Goal: Task Accomplishment & Management: Use online tool/utility

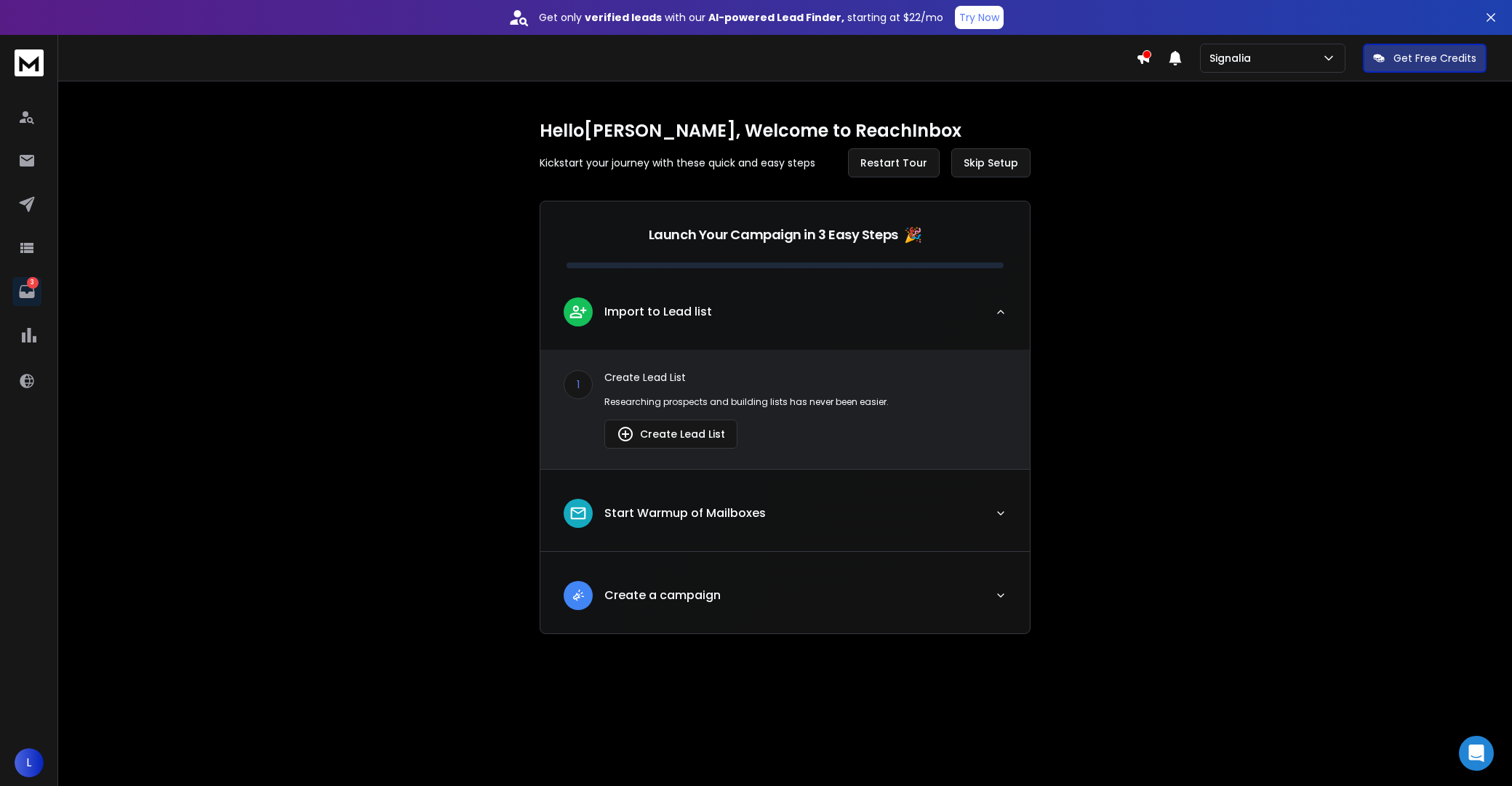
click at [14, 291] on link "3" at bounding box center [26, 291] width 29 height 29
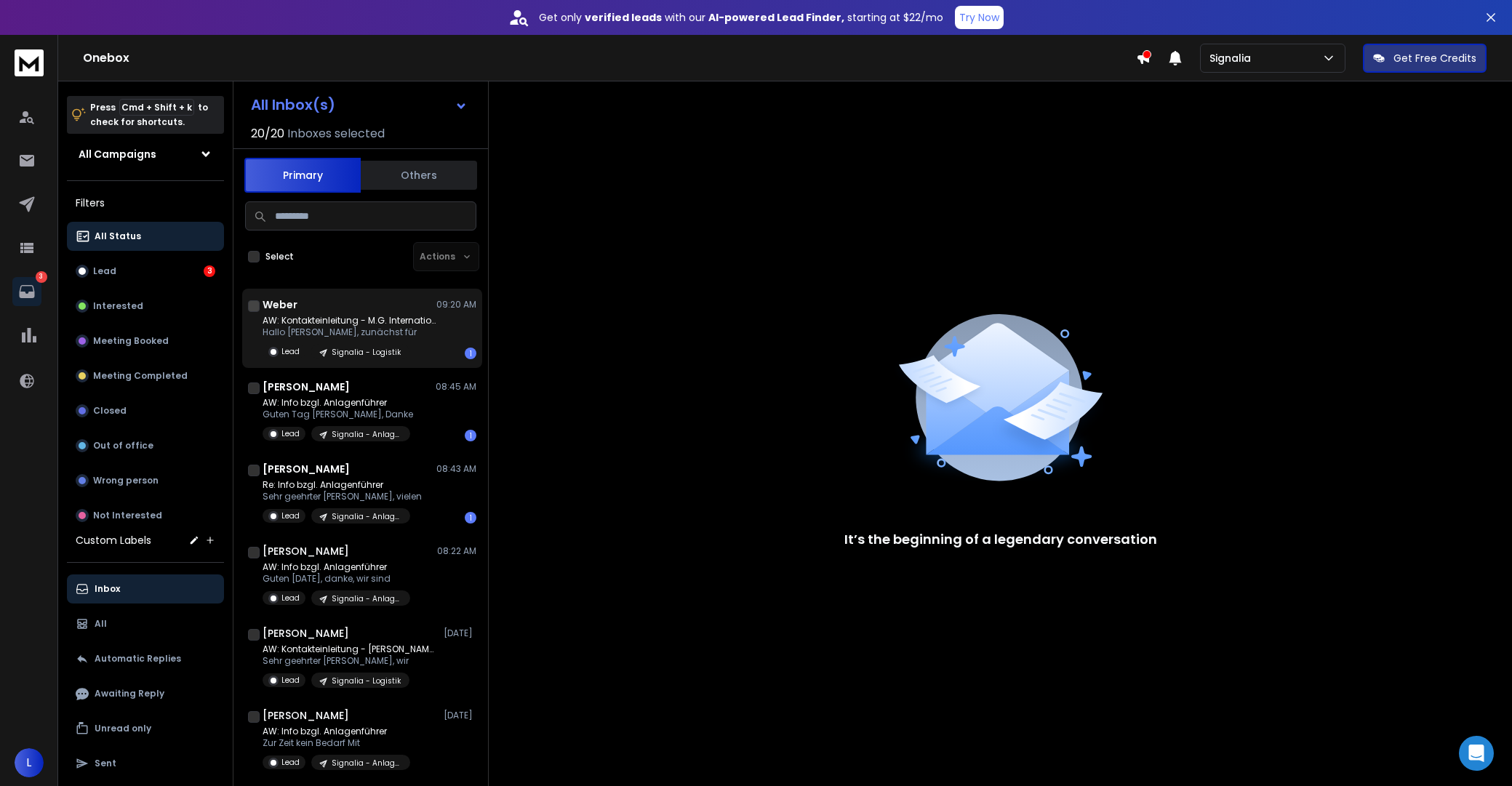
click at [392, 319] on p "AW: Kontakteinleitung - M.G. International" at bounding box center [349, 321] width 174 height 12
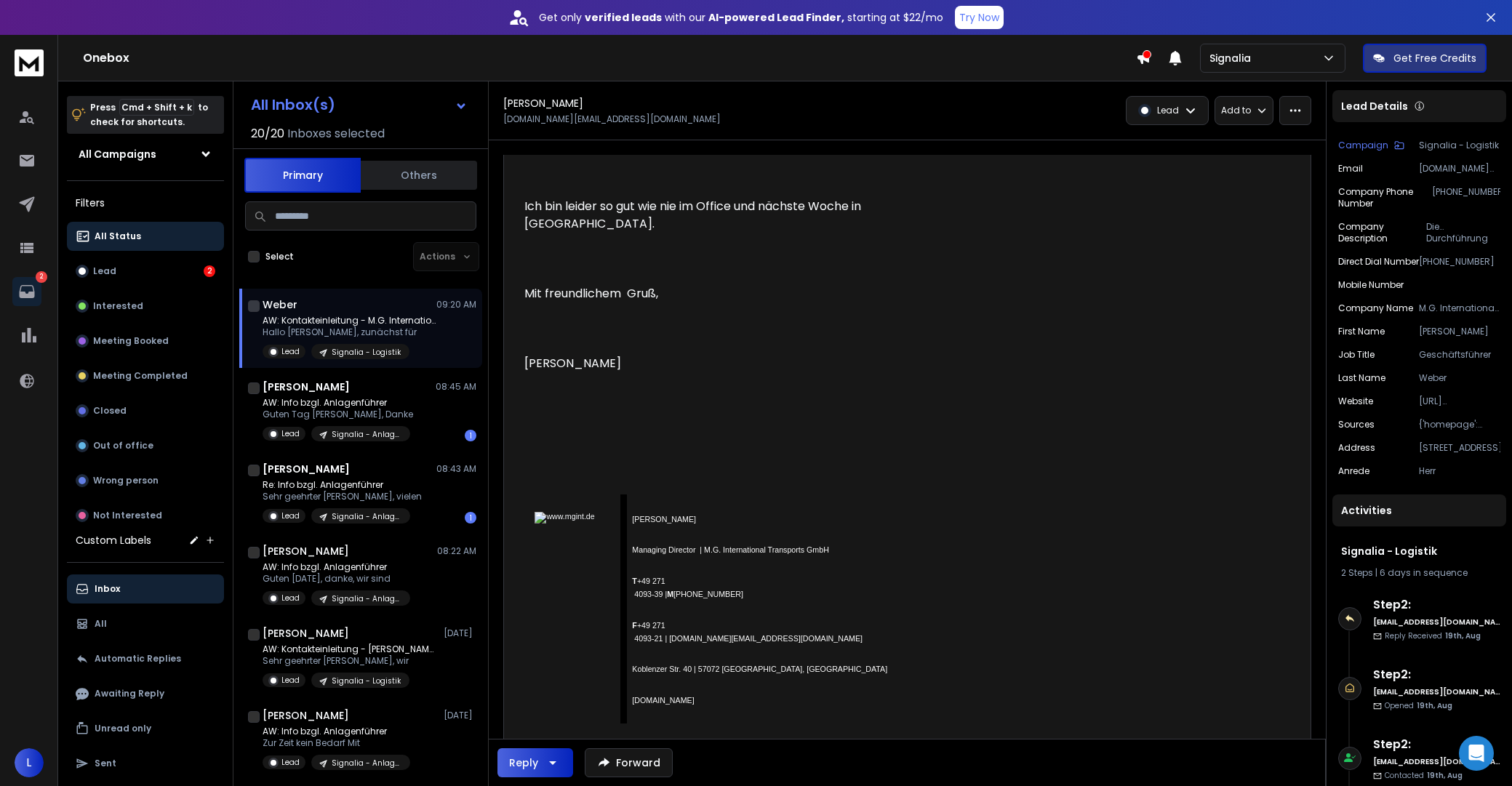
scroll to position [455, 0]
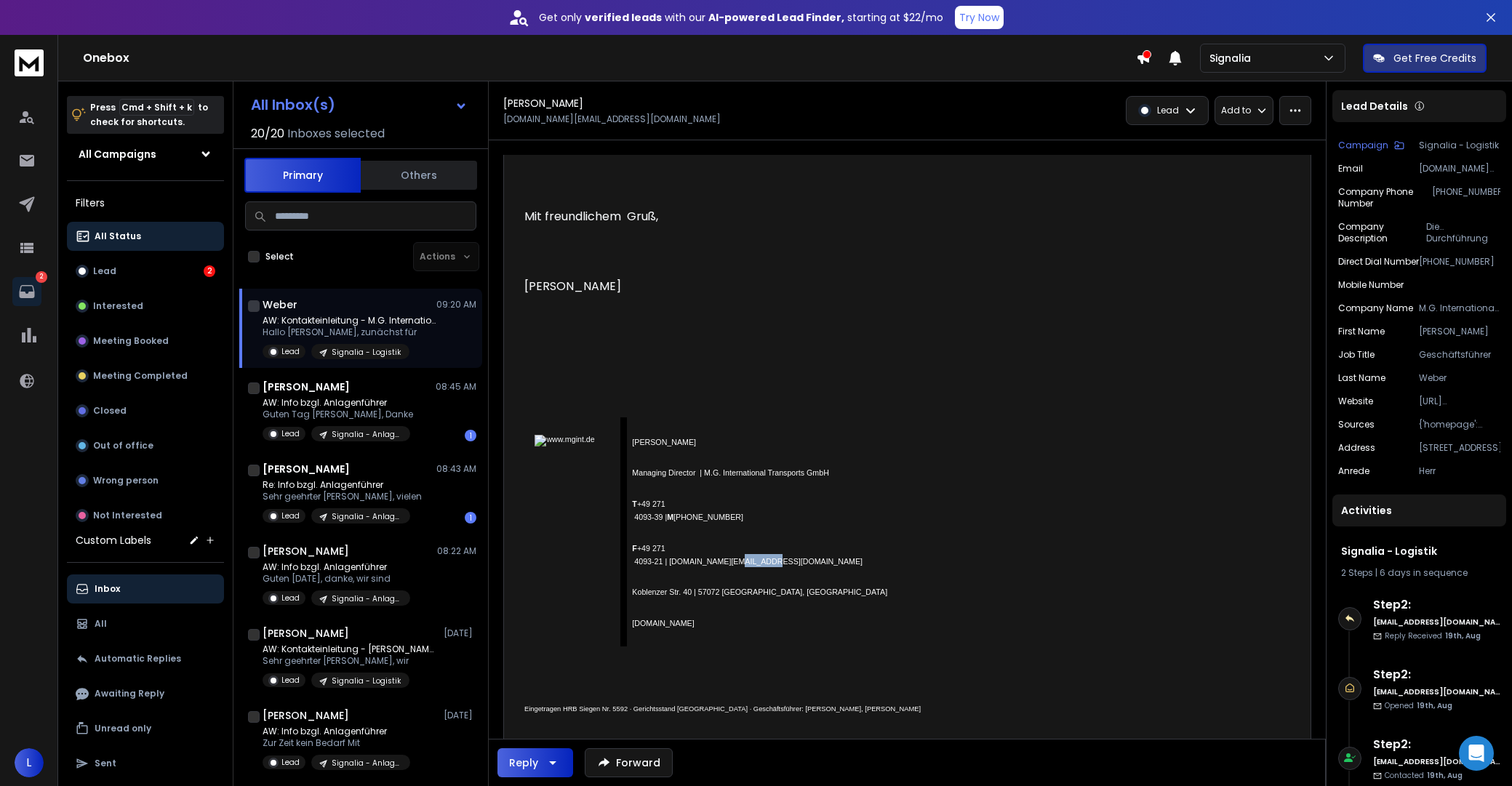
drag, startPoint x: 745, startPoint y: 544, endPoint x: 781, endPoint y: 544, distance: 36.0
click at [781, 544] on p "F +49 271 4093-21 | [DOMAIN_NAME][EMAIL_ADDRESS][DOMAIN_NAME]" at bounding box center [775, 555] width 286 height 27
copy span "[DOMAIN_NAME]"
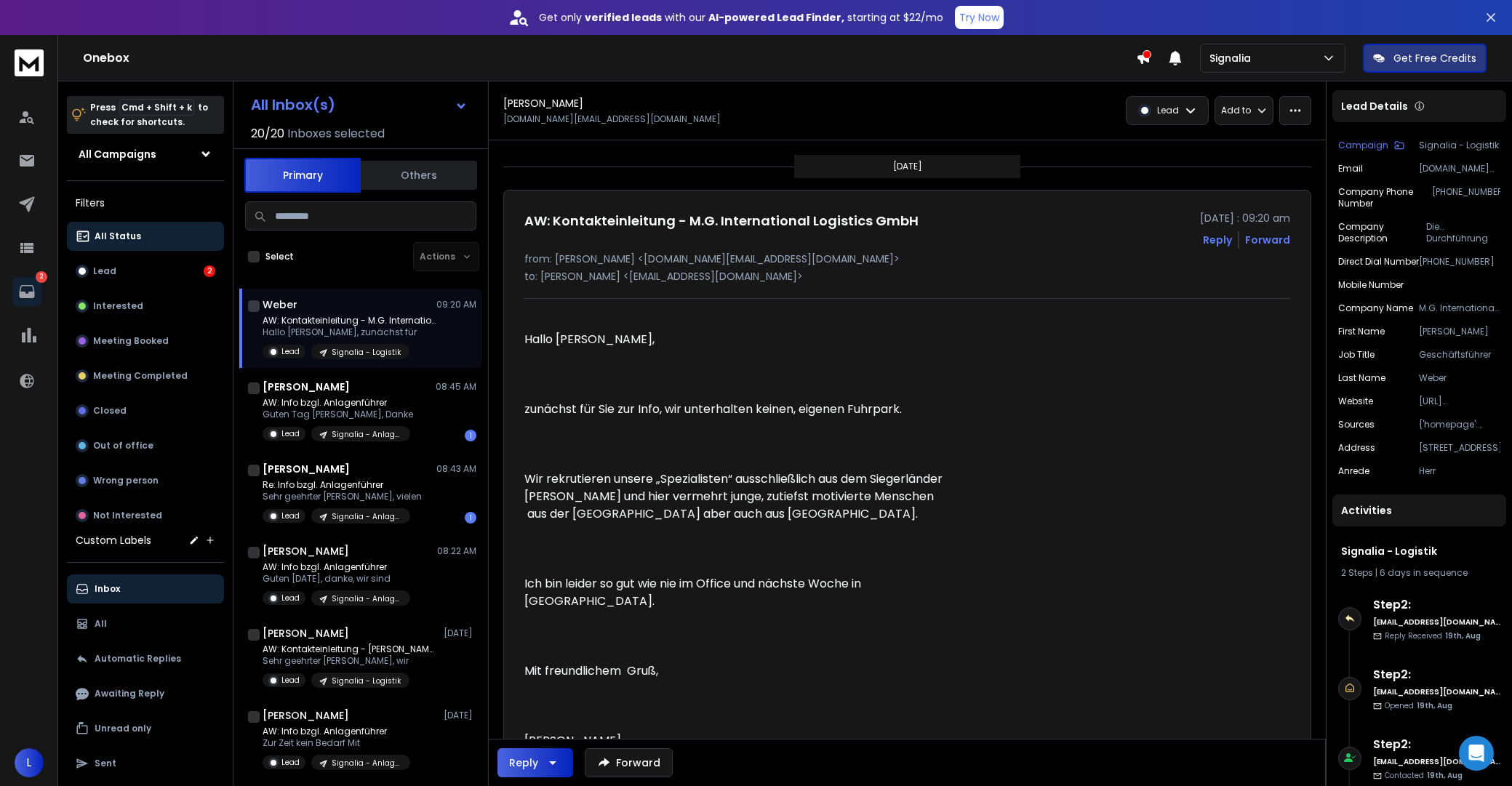
scroll to position [0, 0]
click at [1275, 119] on div "Lead Add to" at bounding box center [1112, 110] width 400 height 29
click at [1288, 119] on button "button" at bounding box center [1295, 110] width 32 height 29
click at [1247, 233] on div "Block domain" at bounding box center [1247, 237] width 87 height 15
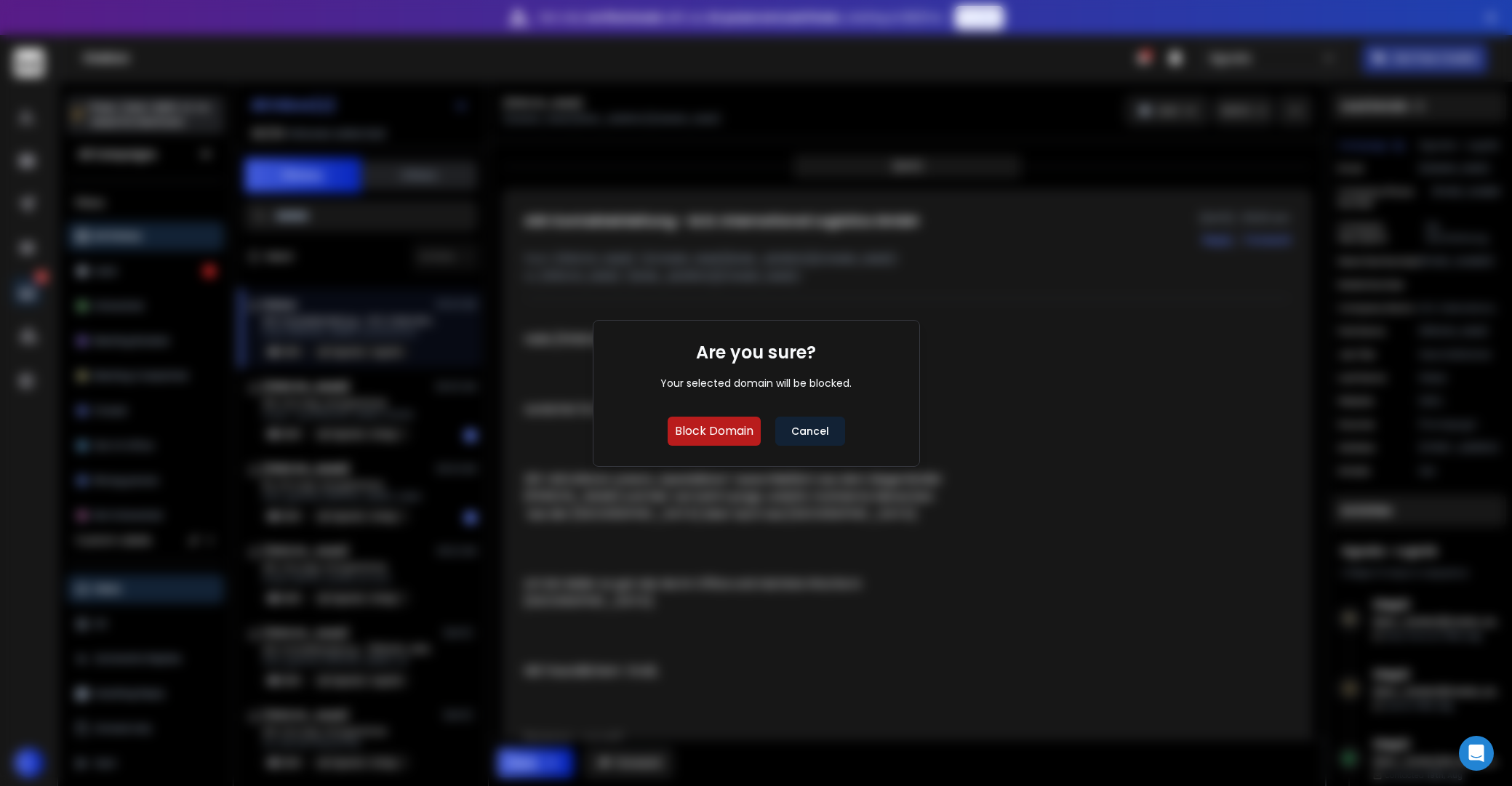
click at [719, 434] on button "Block Domain" at bounding box center [714, 431] width 93 height 29
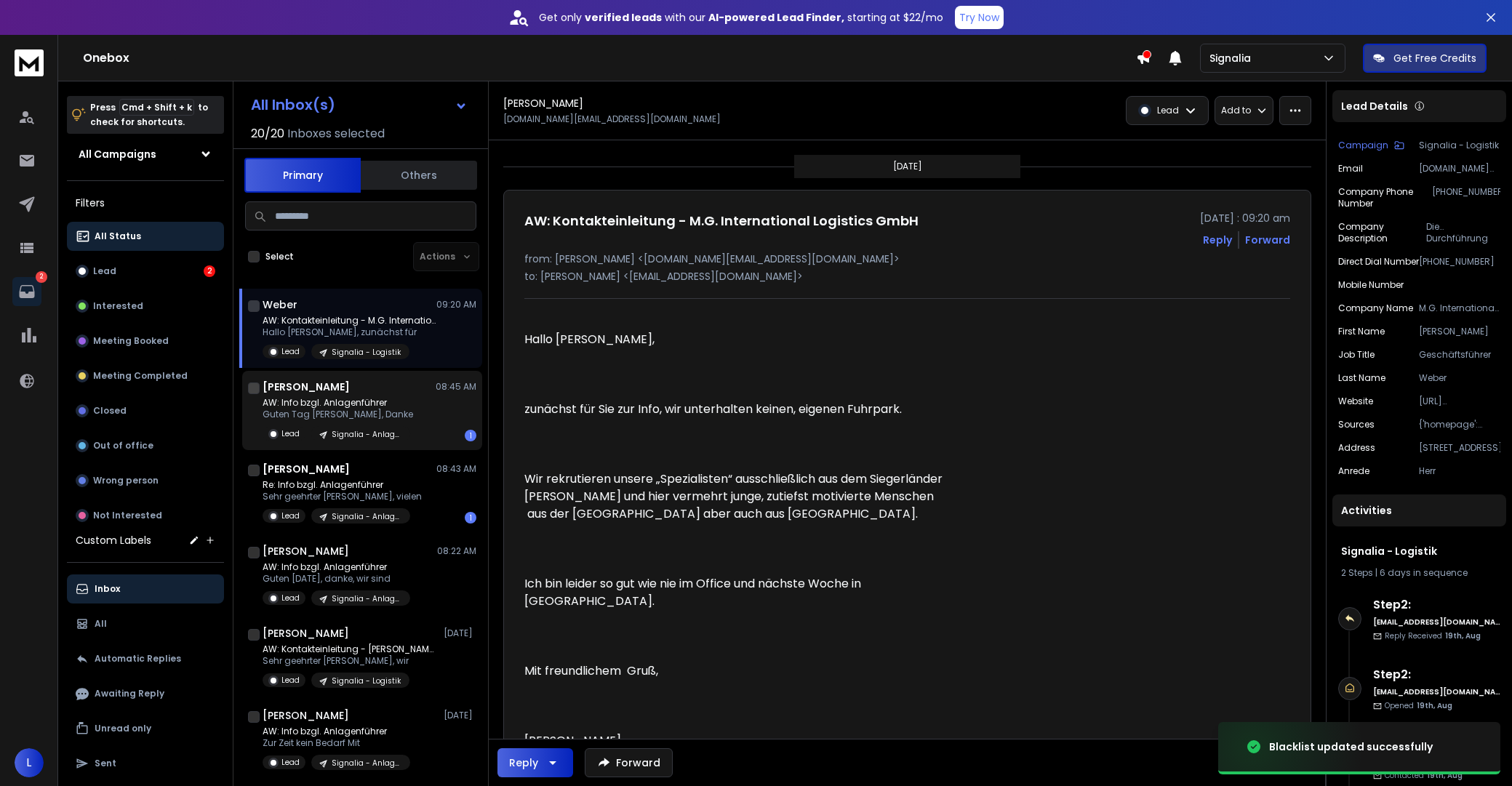
click at [405, 407] on p "AW: Info bzgl. Anlagenführer" at bounding box center [338, 403] width 150 height 12
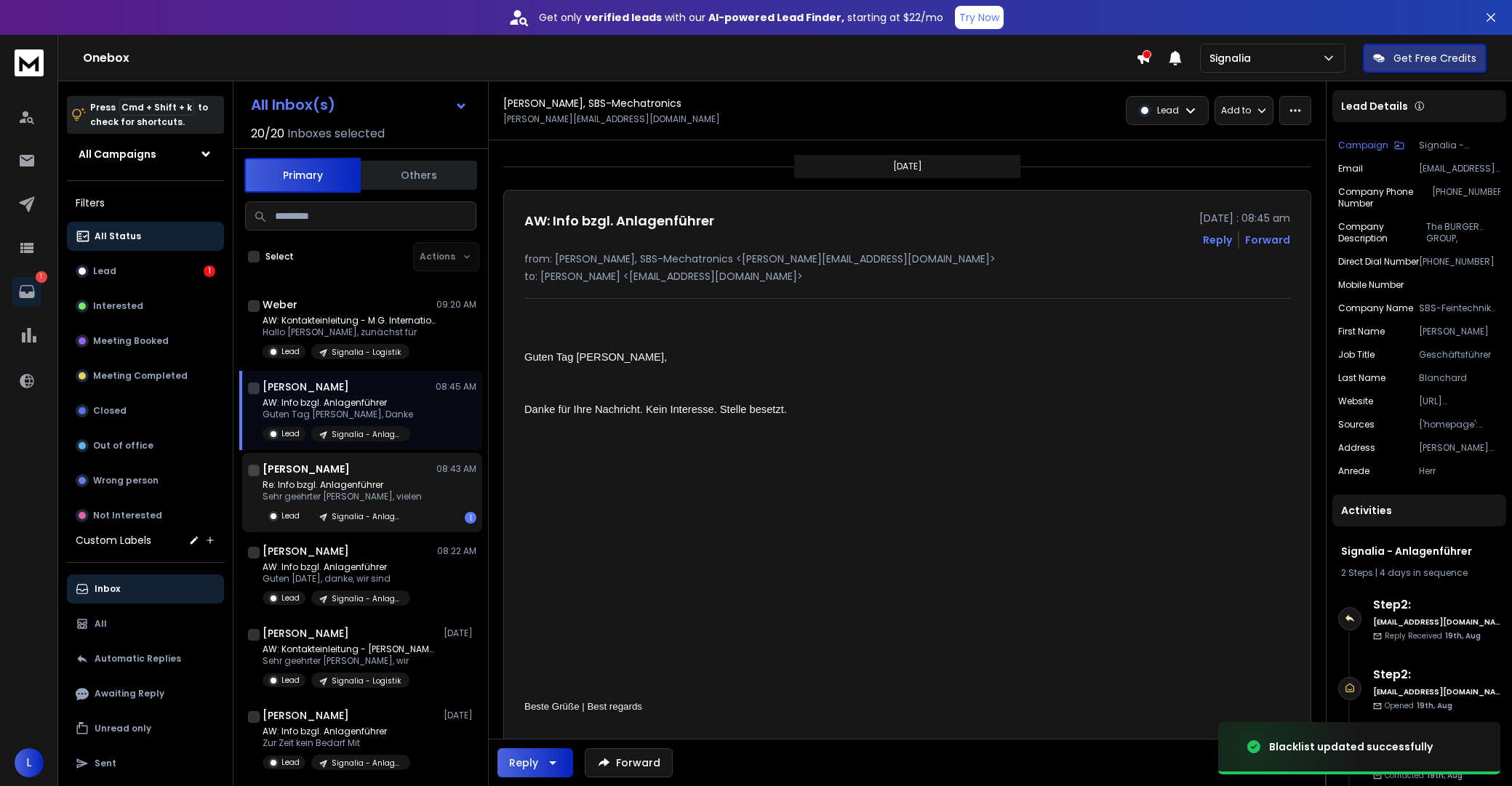
click at [342, 486] on p "Re: Info bzgl. Anlagenführer" at bounding box center [342, 485] width 159 height 12
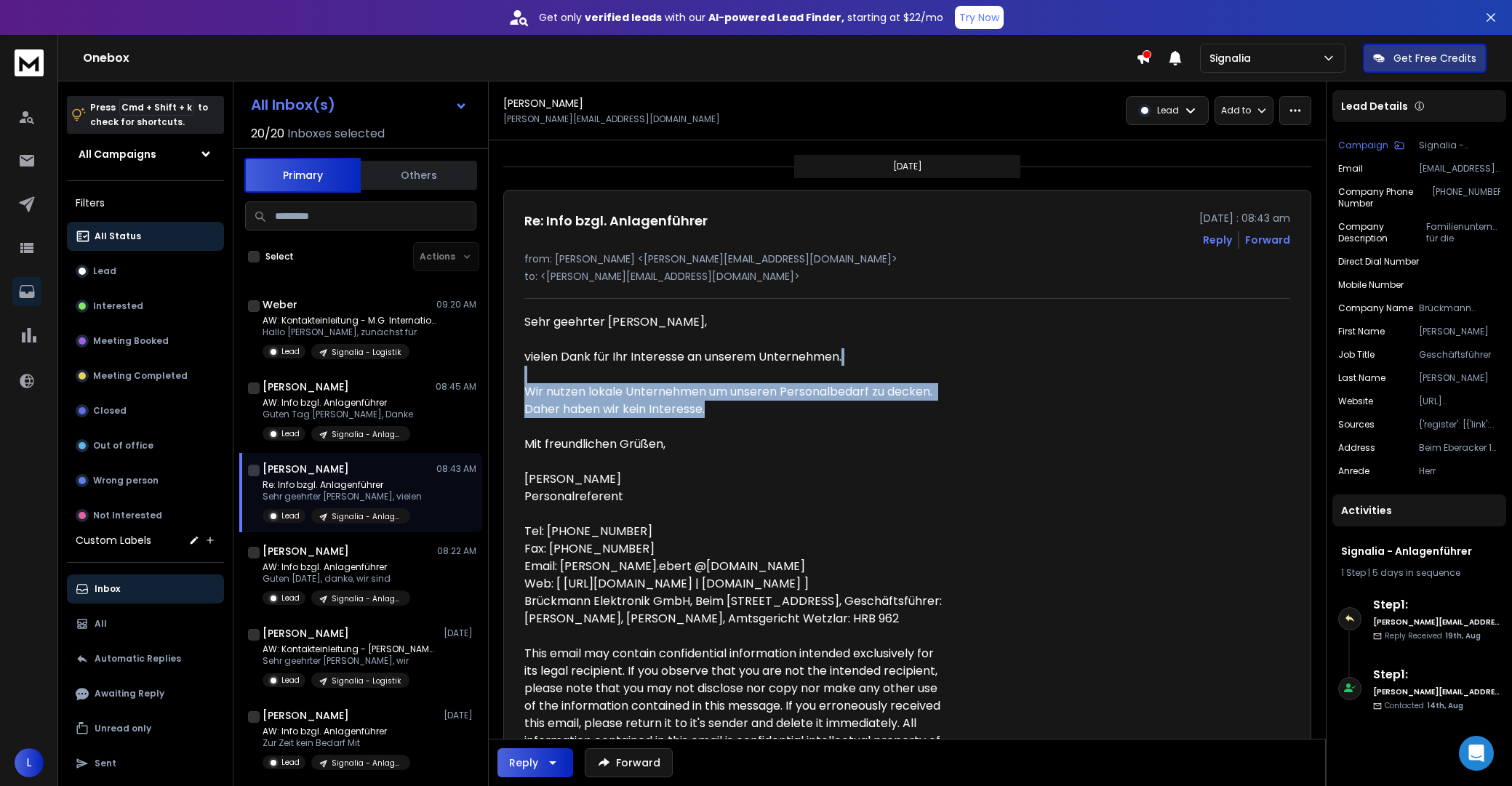
drag, startPoint x: 528, startPoint y: 382, endPoint x: 827, endPoint y: 402, distance: 299.7
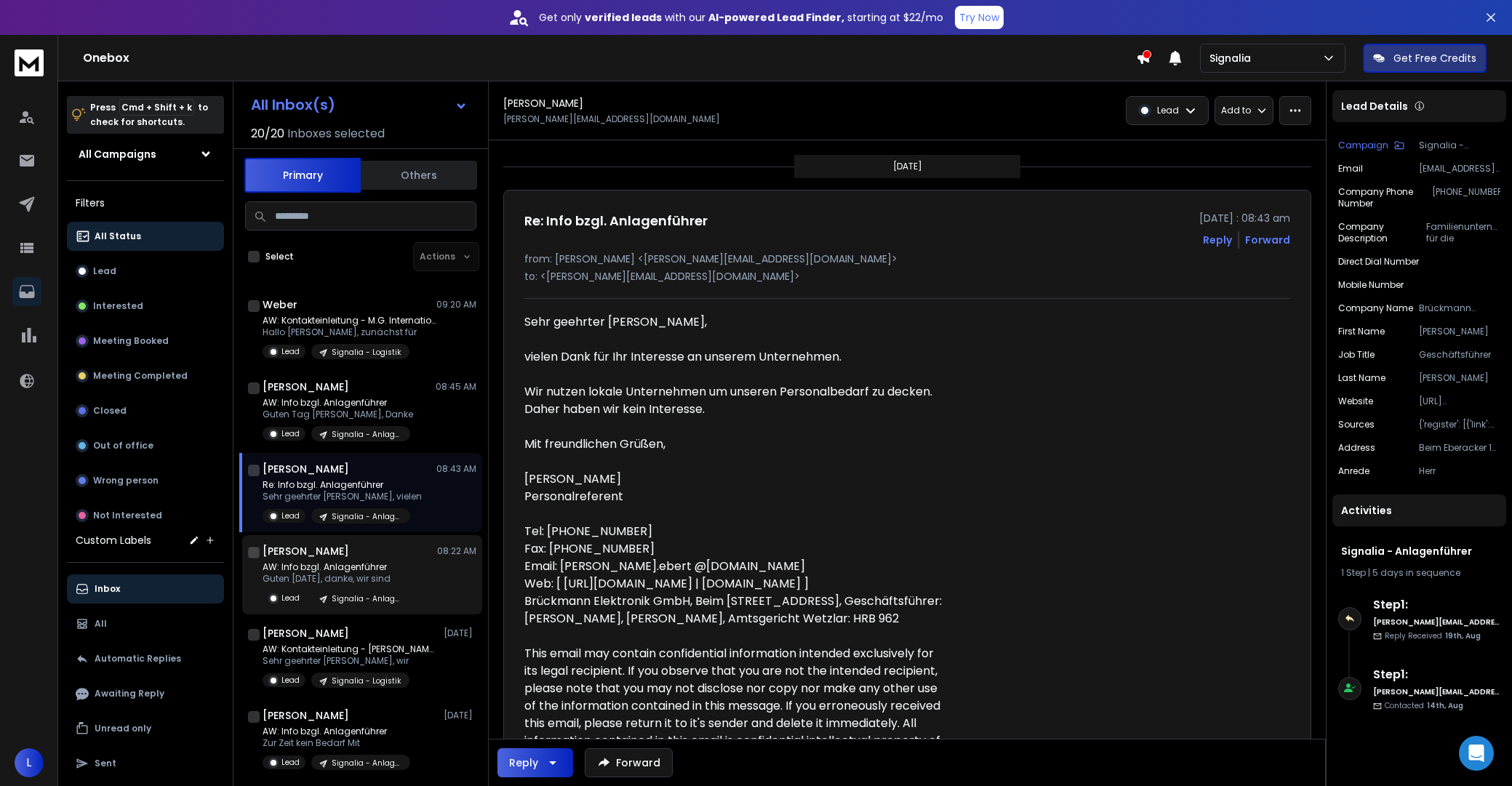
click at [431, 572] on div "AW: Info bzgl. Anlagenführer Guten [DATE], danke, wir sind Lead Signalia - Anla…" at bounding box center [369, 584] width 214 height 45
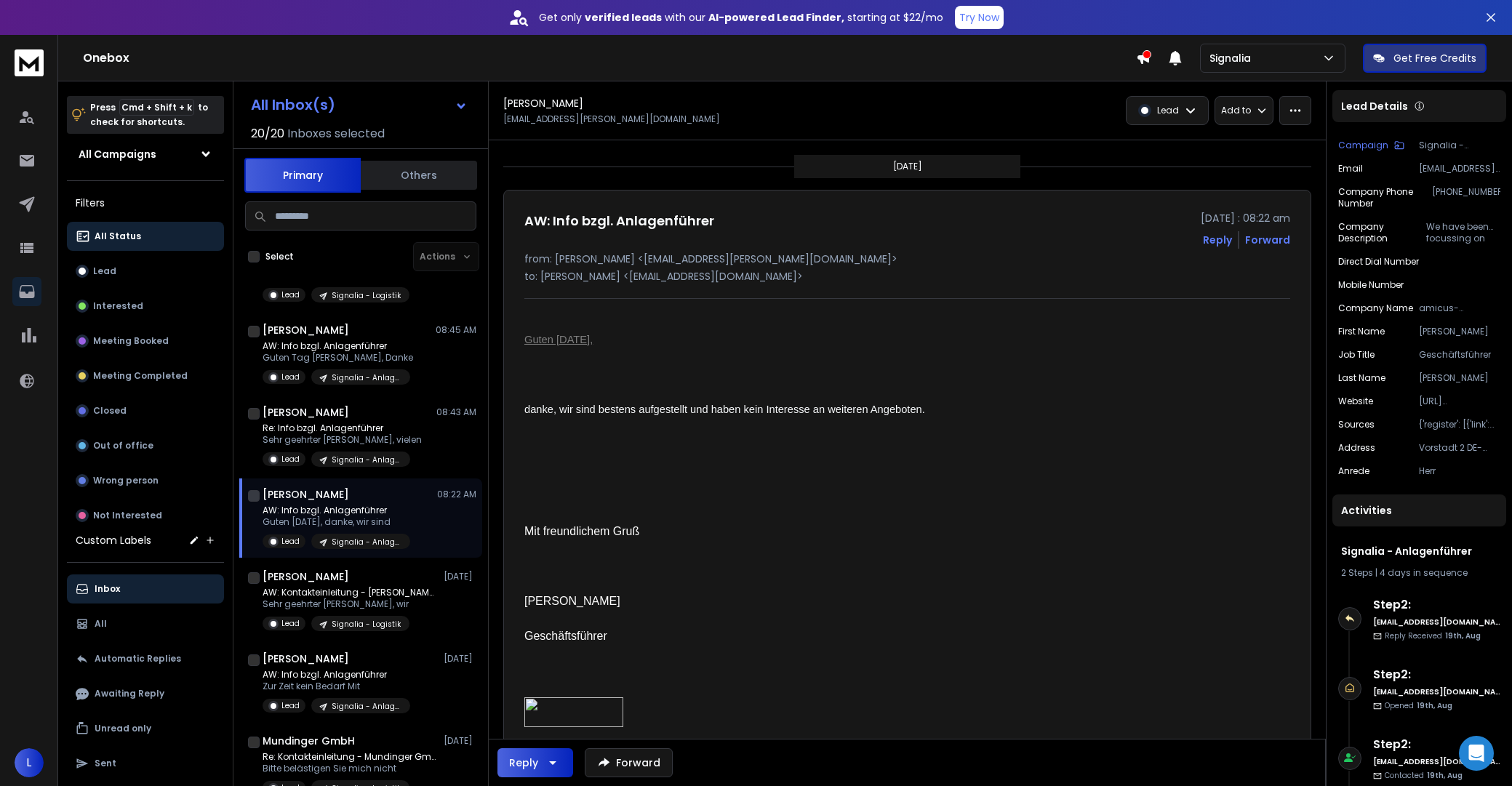
scroll to position [63, 0]
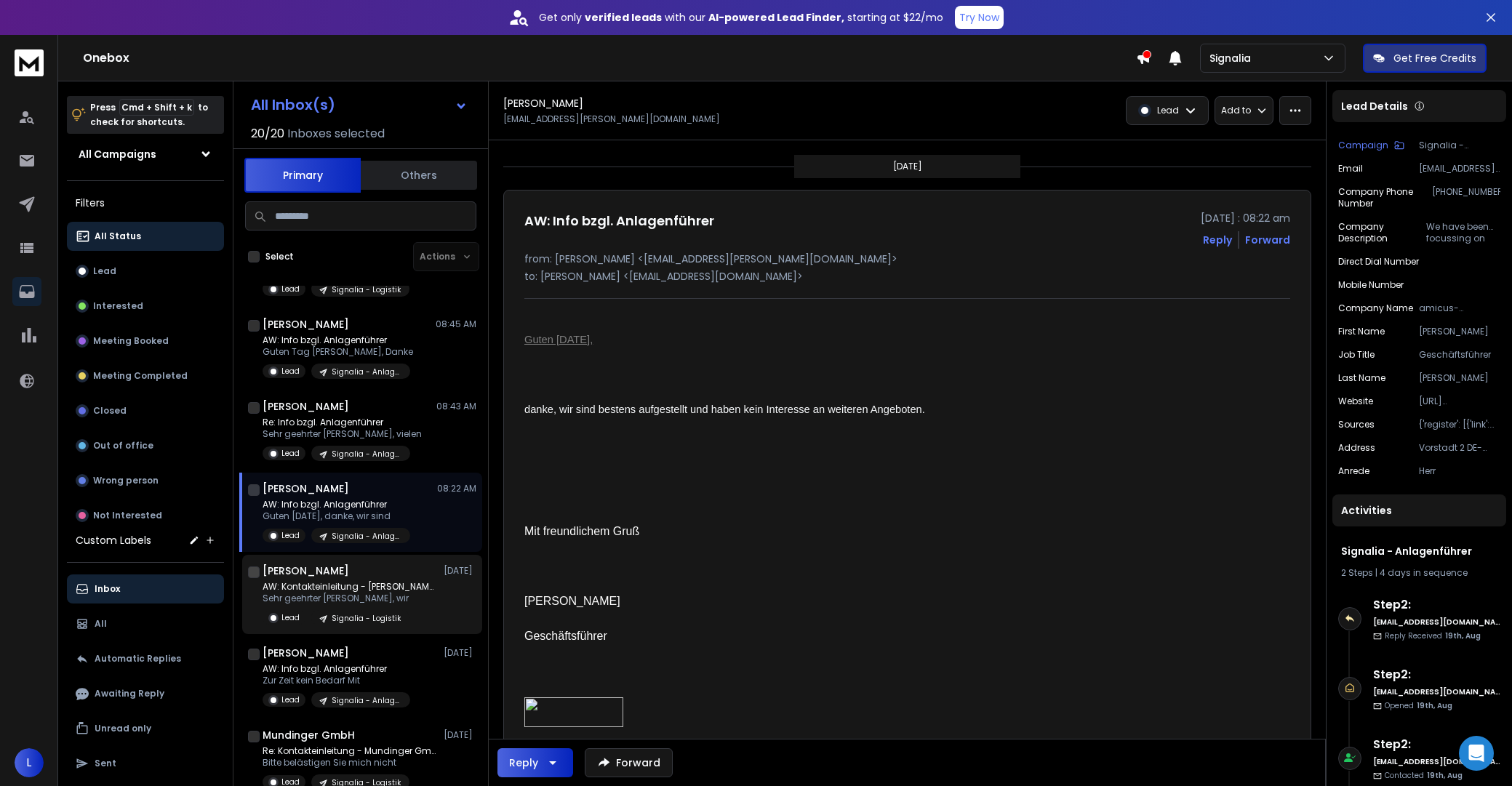
click at [431, 580] on div "[PERSON_NAME] [DATE] AW: Kontakteinleitung - [PERSON_NAME] geehrter Herr [PERSO…" at bounding box center [369, 594] width 214 height 62
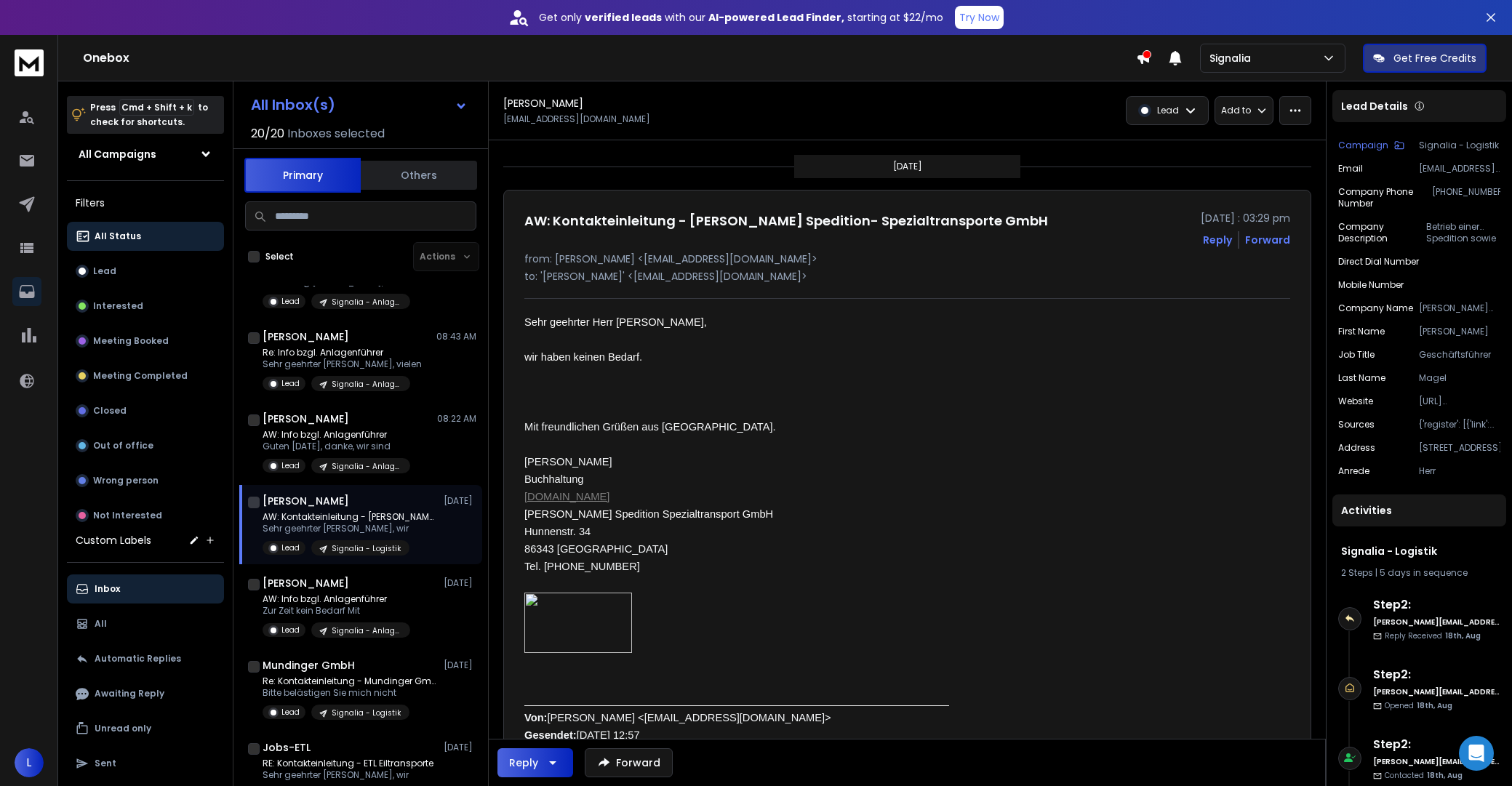
scroll to position [133, 0]
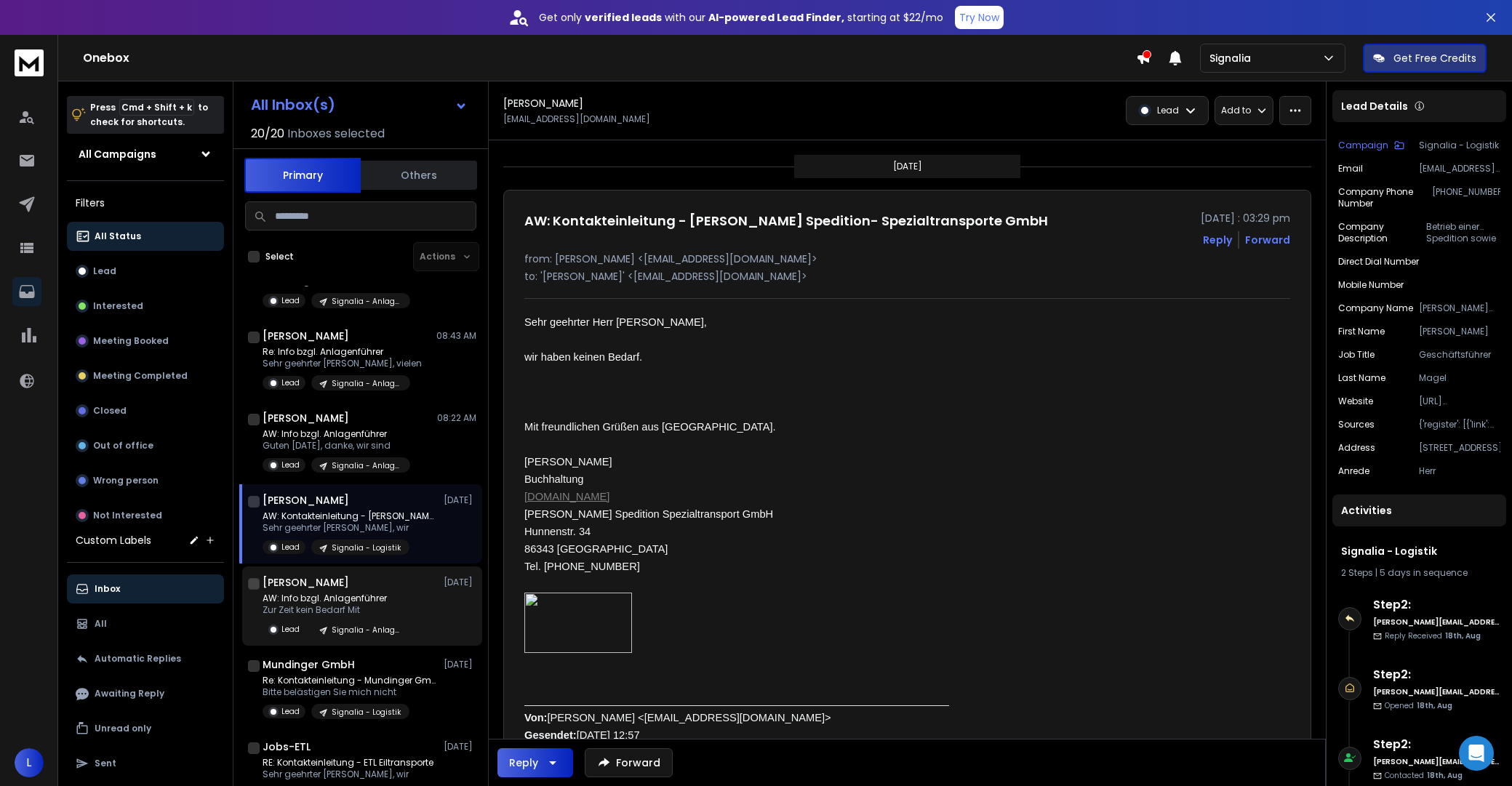
click at [431, 581] on div "Moritz [DATE]" at bounding box center [369, 583] width 214 height 15
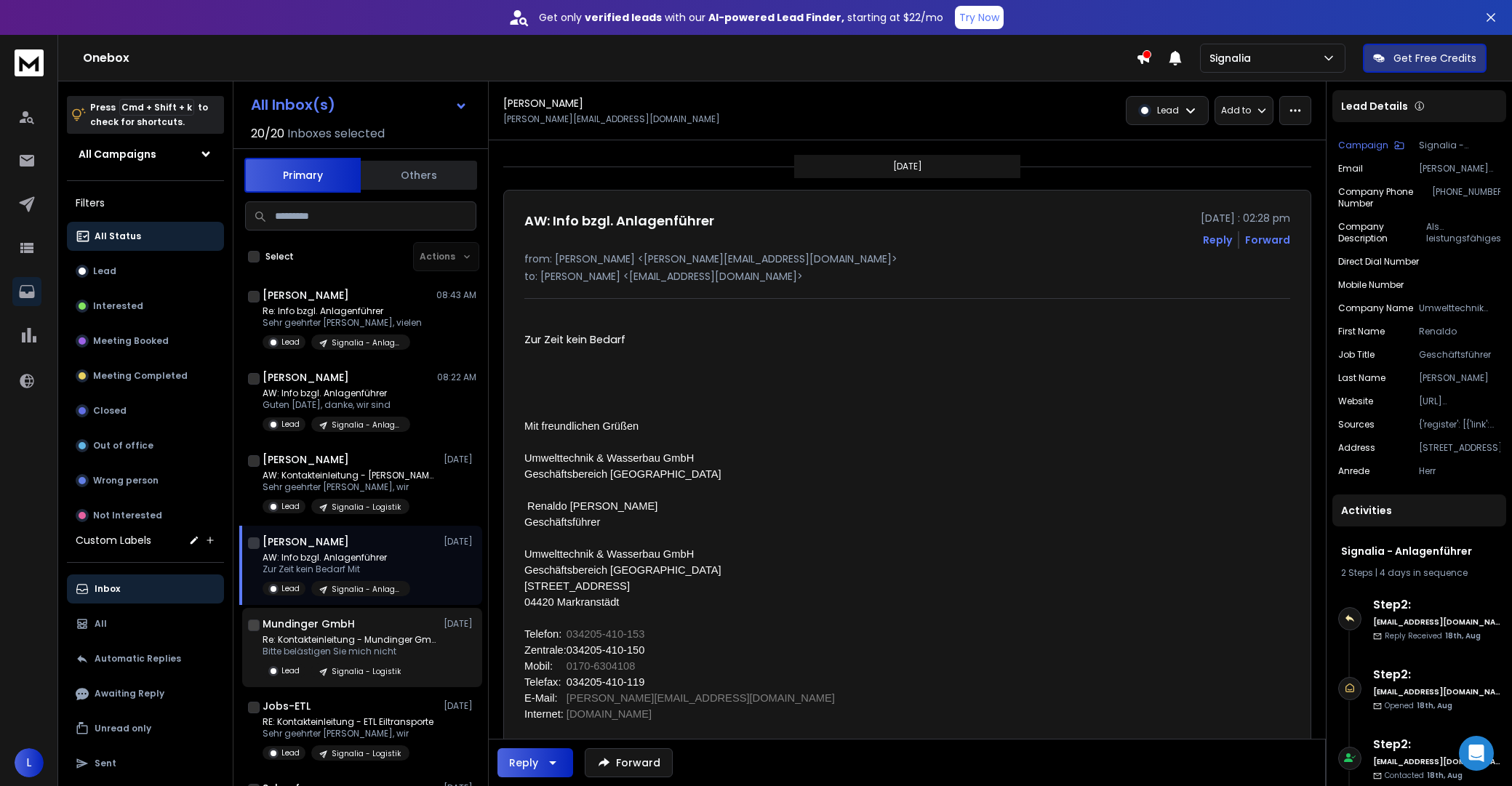
scroll to position [175, 0]
click at [428, 636] on p "Re: Kontakteinleitung - Mundinger GmbH" at bounding box center [349, 639] width 174 height 12
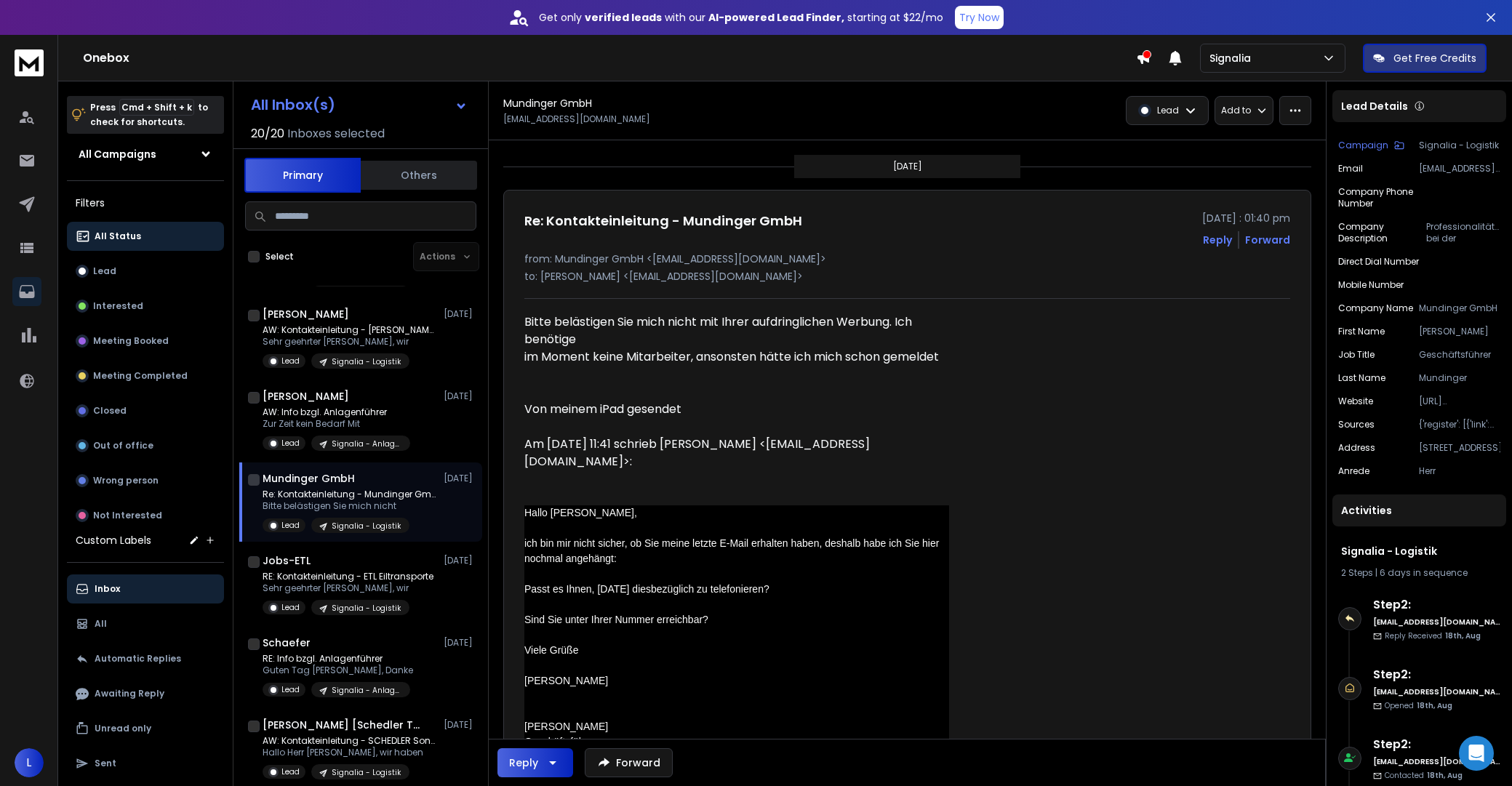
scroll to position [321, 0]
click at [1297, 110] on icon "button" at bounding box center [1295, 111] width 13 height 13
click at [1258, 234] on div "Block domain" at bounding box center [1247, 237] width 87 height 15
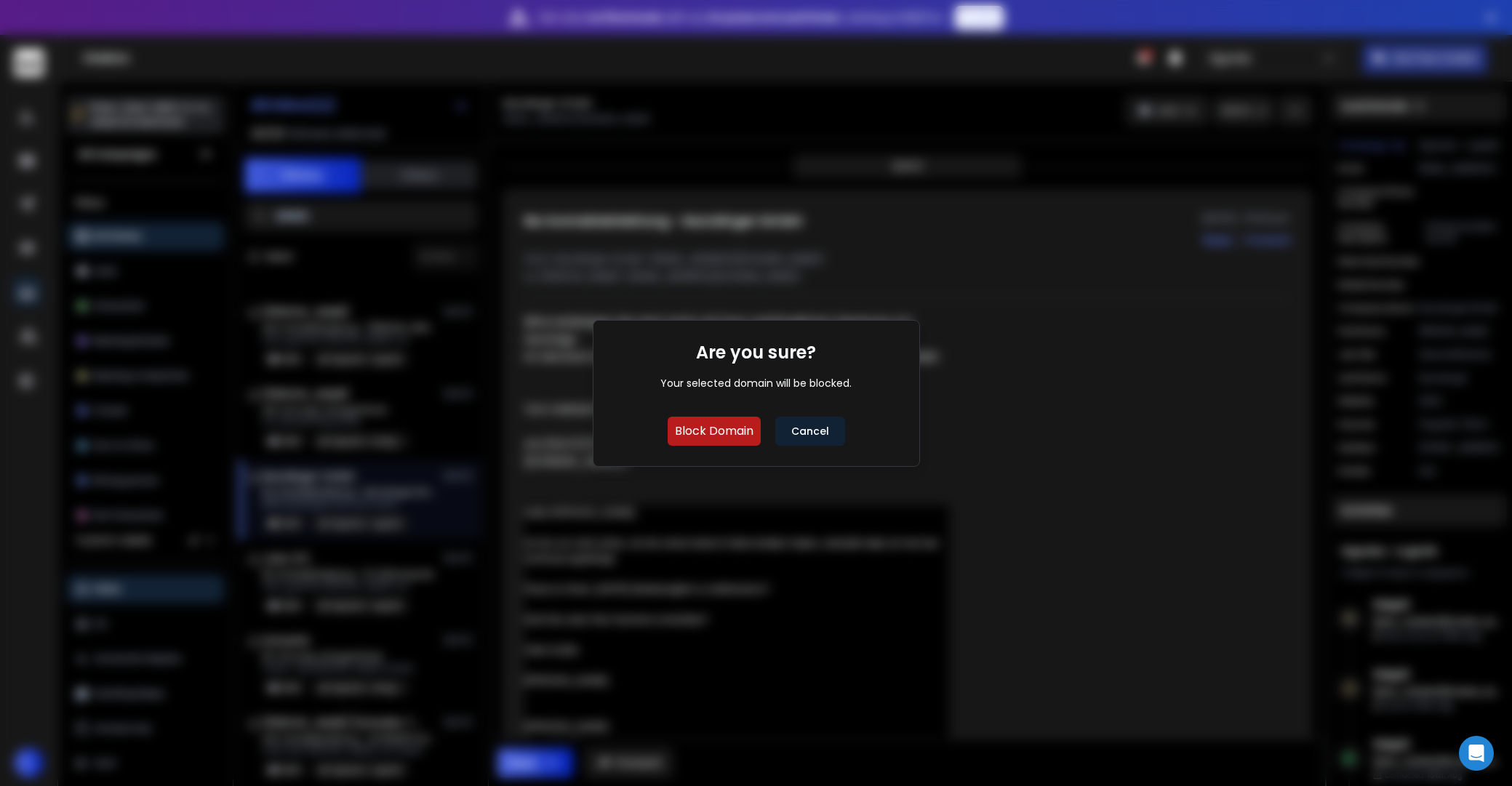
click at [698, 426] on button "Block Domain" at bounding box center [714, 431] width 93 height 29
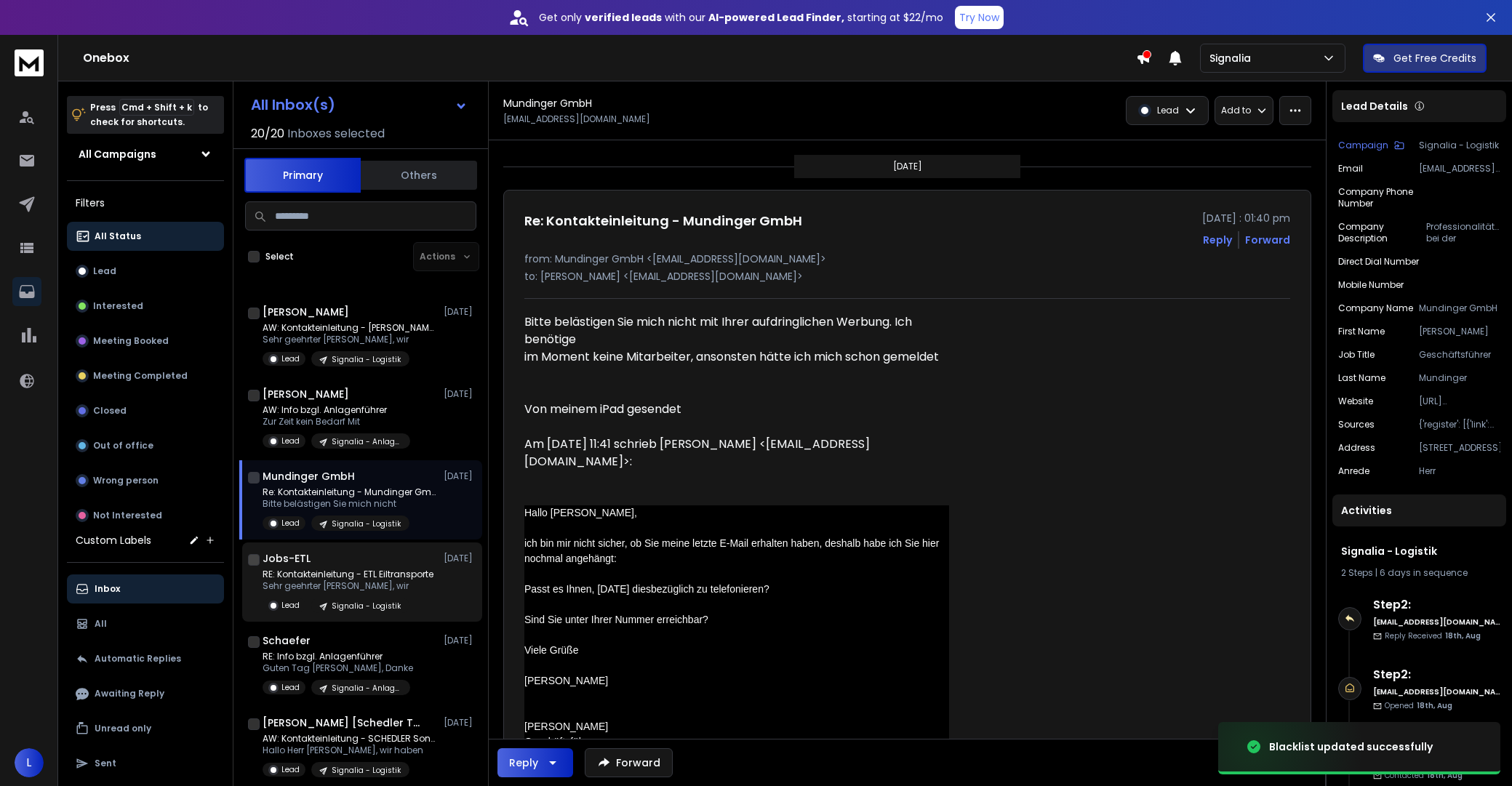
click at [444, 572] on div "RE: Kontakteinleitung - ETL Eiltransporte Sehr geehrter [PERSON_NAME], wir Lead…" at bounding box center [369, 591] width 214 height 45
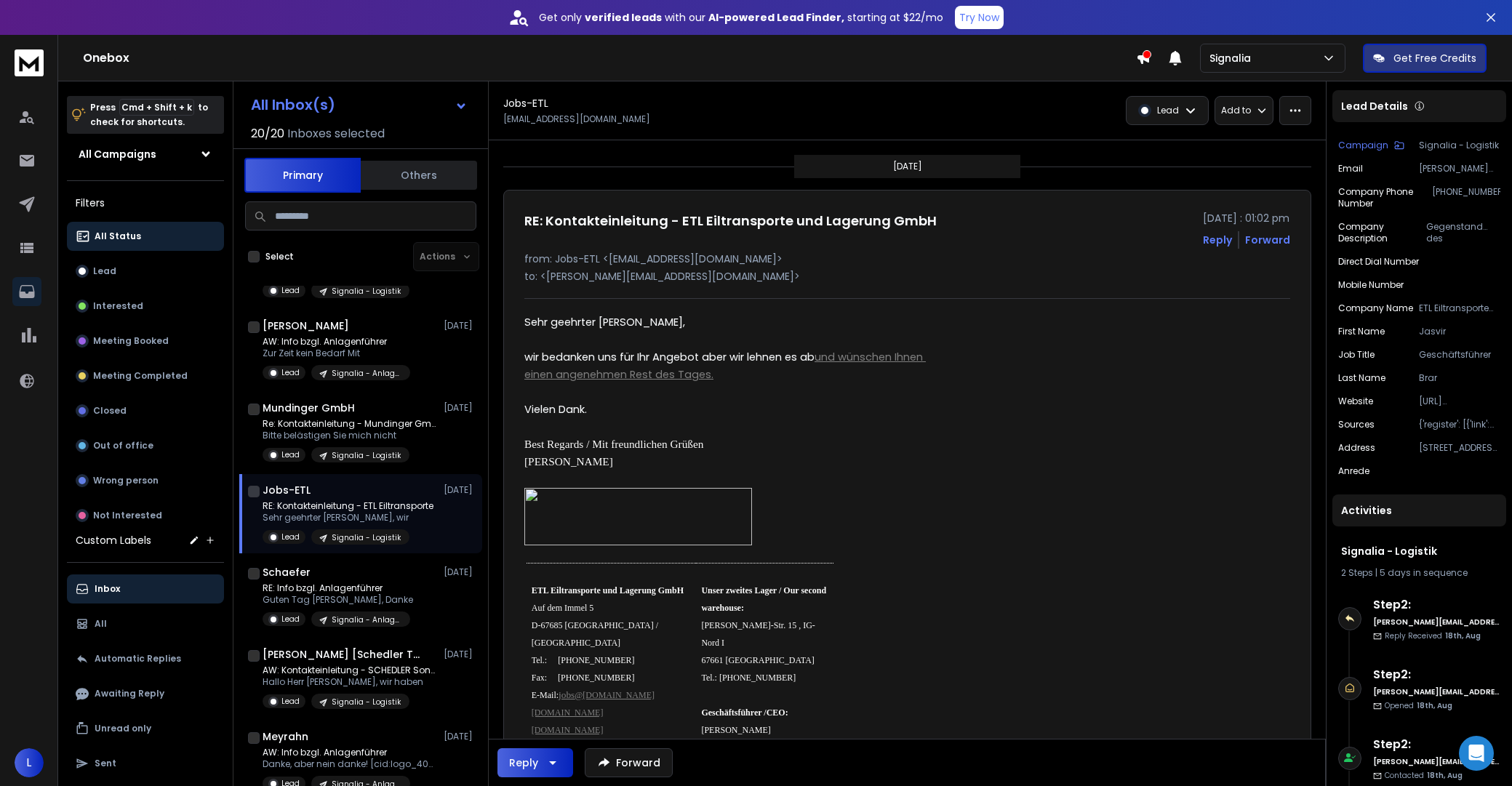
scroll to position [399, 0]
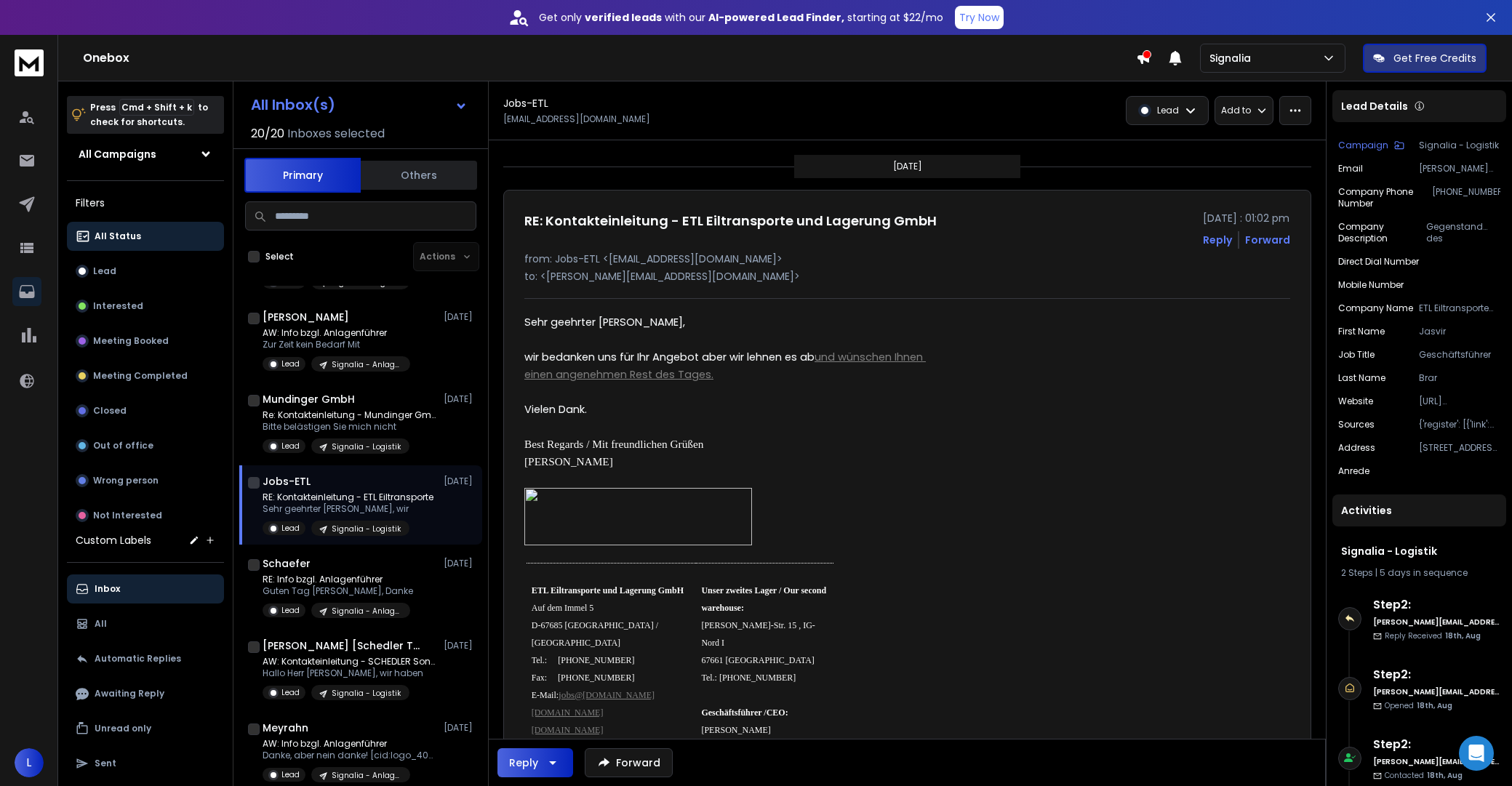
click at [444, 572] on div "[PERSON_NAME] [DATE] RE: Info bzgl. Anlagenführer Guten Tag [PERSON_NAME], Dank…" at bounding box center [369, 587] width 214 height 62
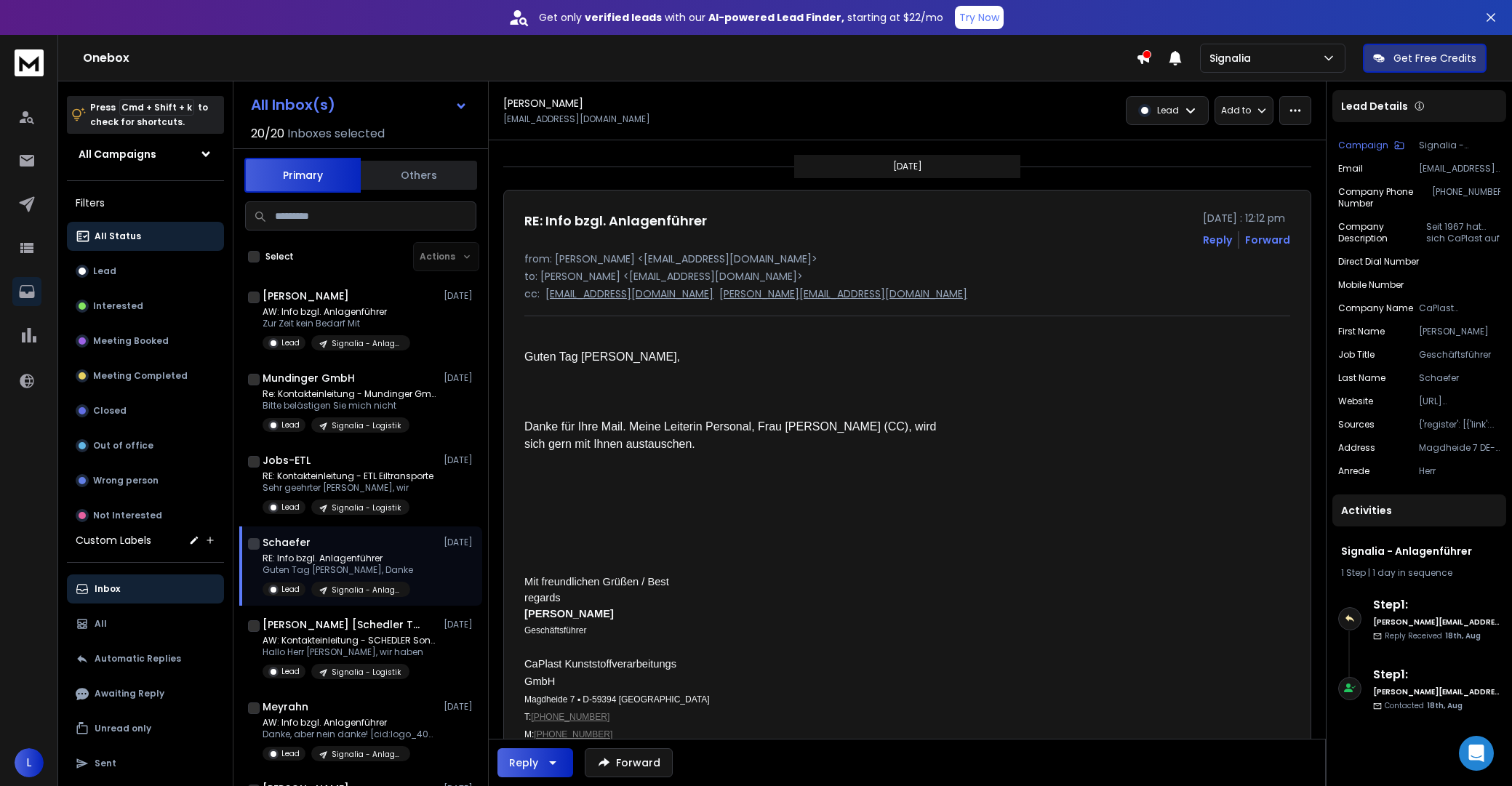
scroll to position [490, 0]
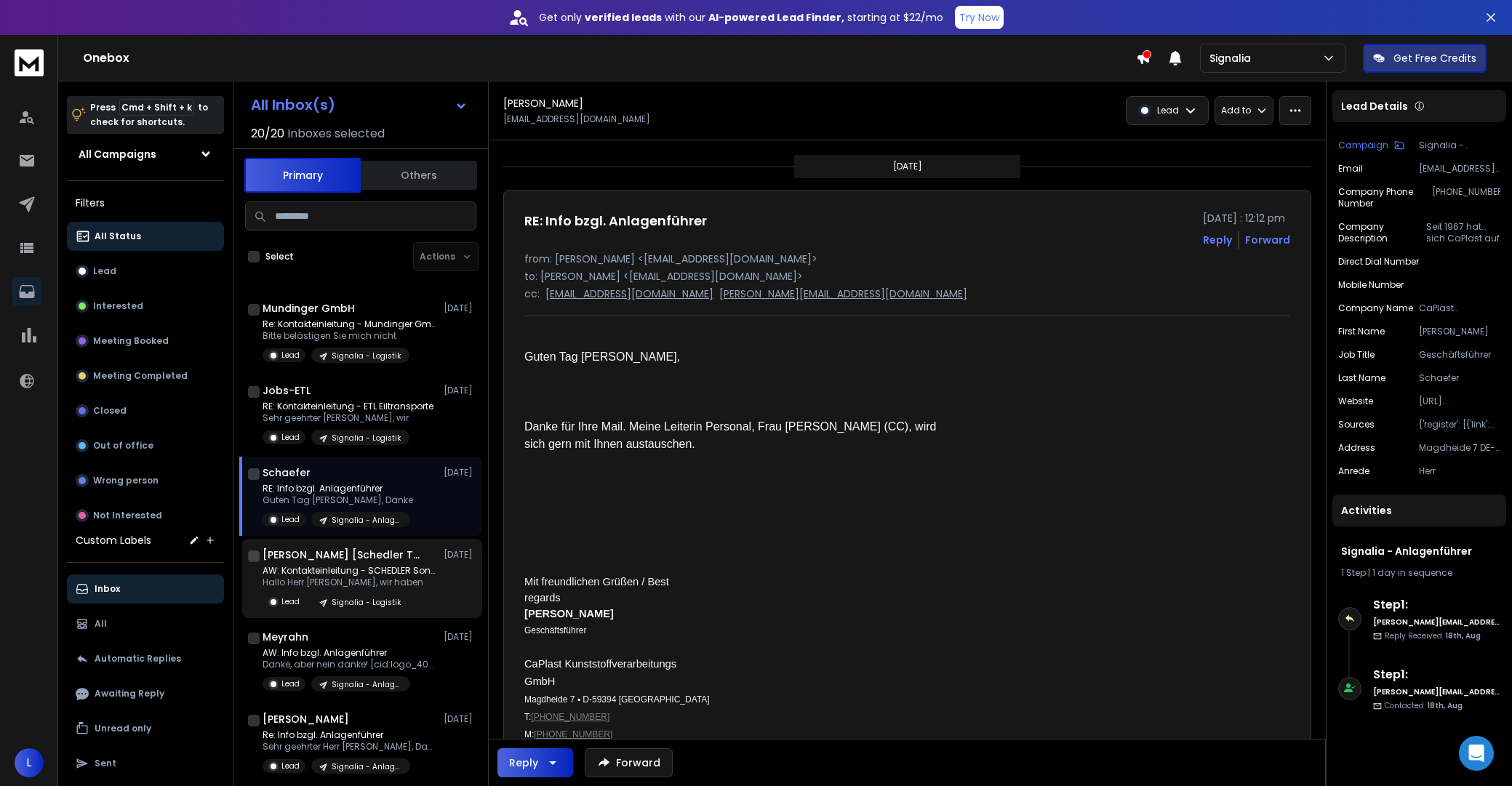
click at [401, 566] on p "AW: Kontakteinleitung - SCHEDLER Sonnenschutz-Logistik" at bounding box center [349, 571] width 174 height 12
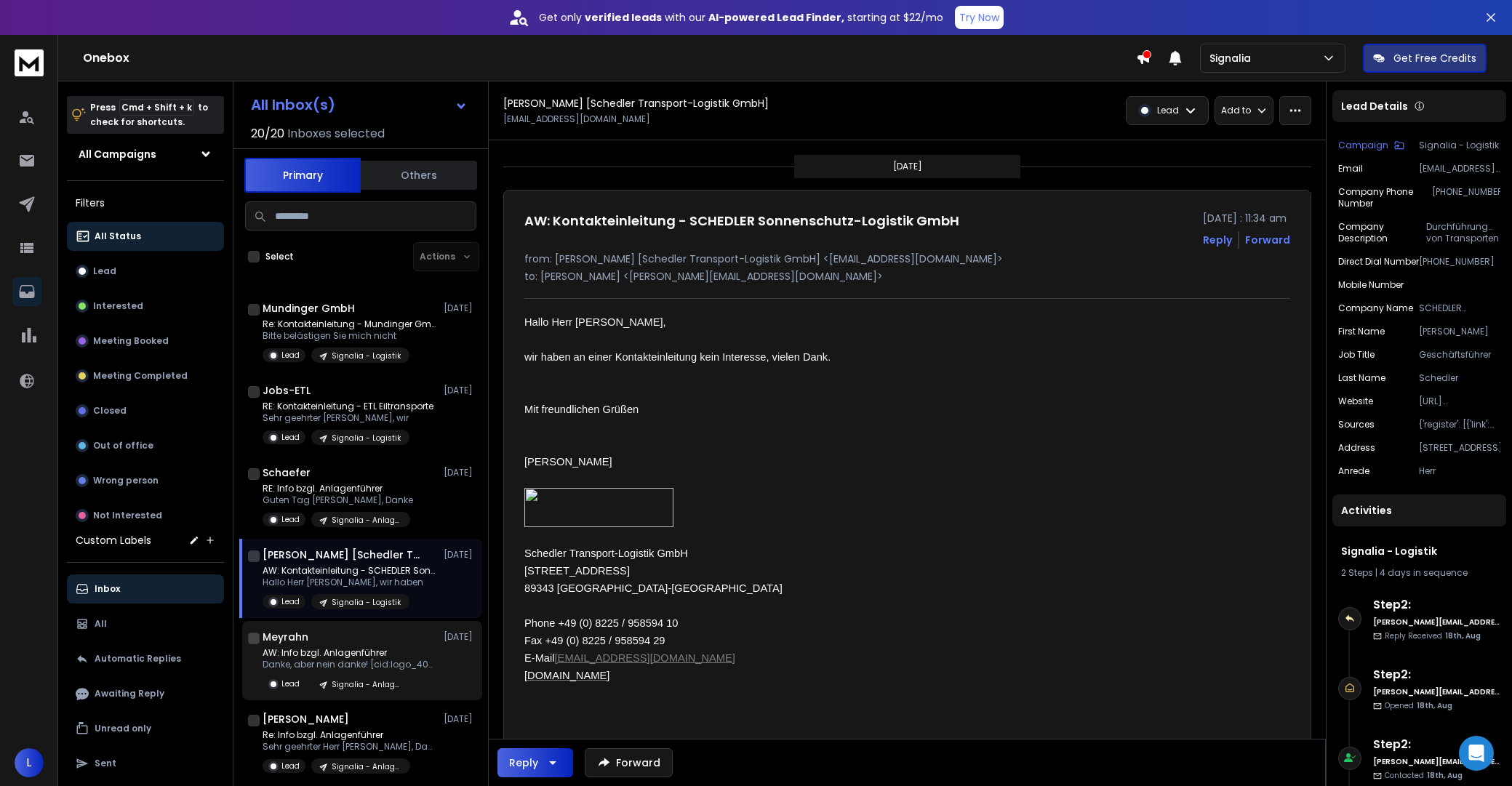
click at [428, 665] on p "Danke, aber nein danke! [cid:logo_400_52034bab-be60-46b2-b5c6-2703f7928366.png]…" at bounding box center [349, 665] width 174 height 12
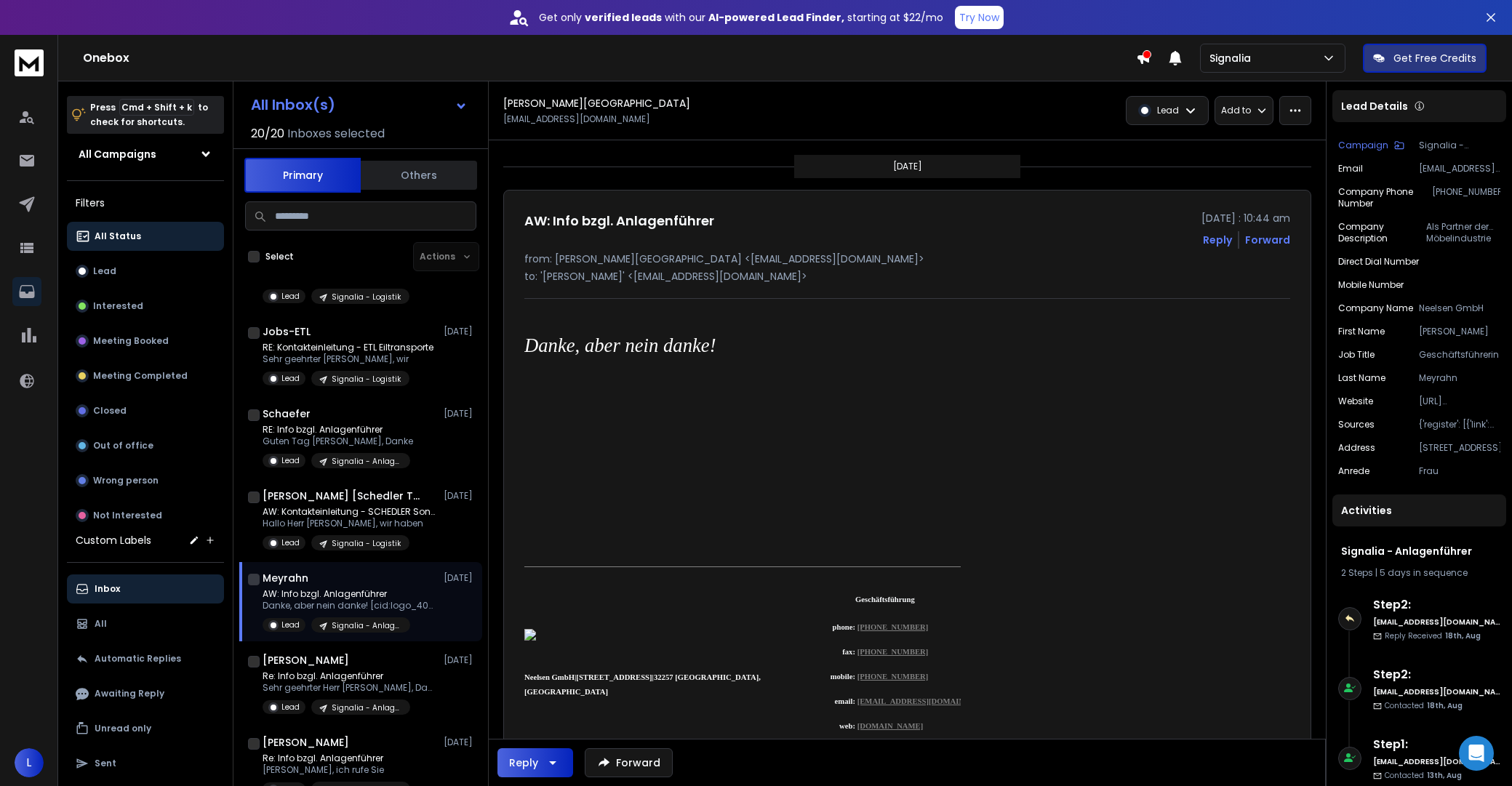
scroll to position [572, 0]
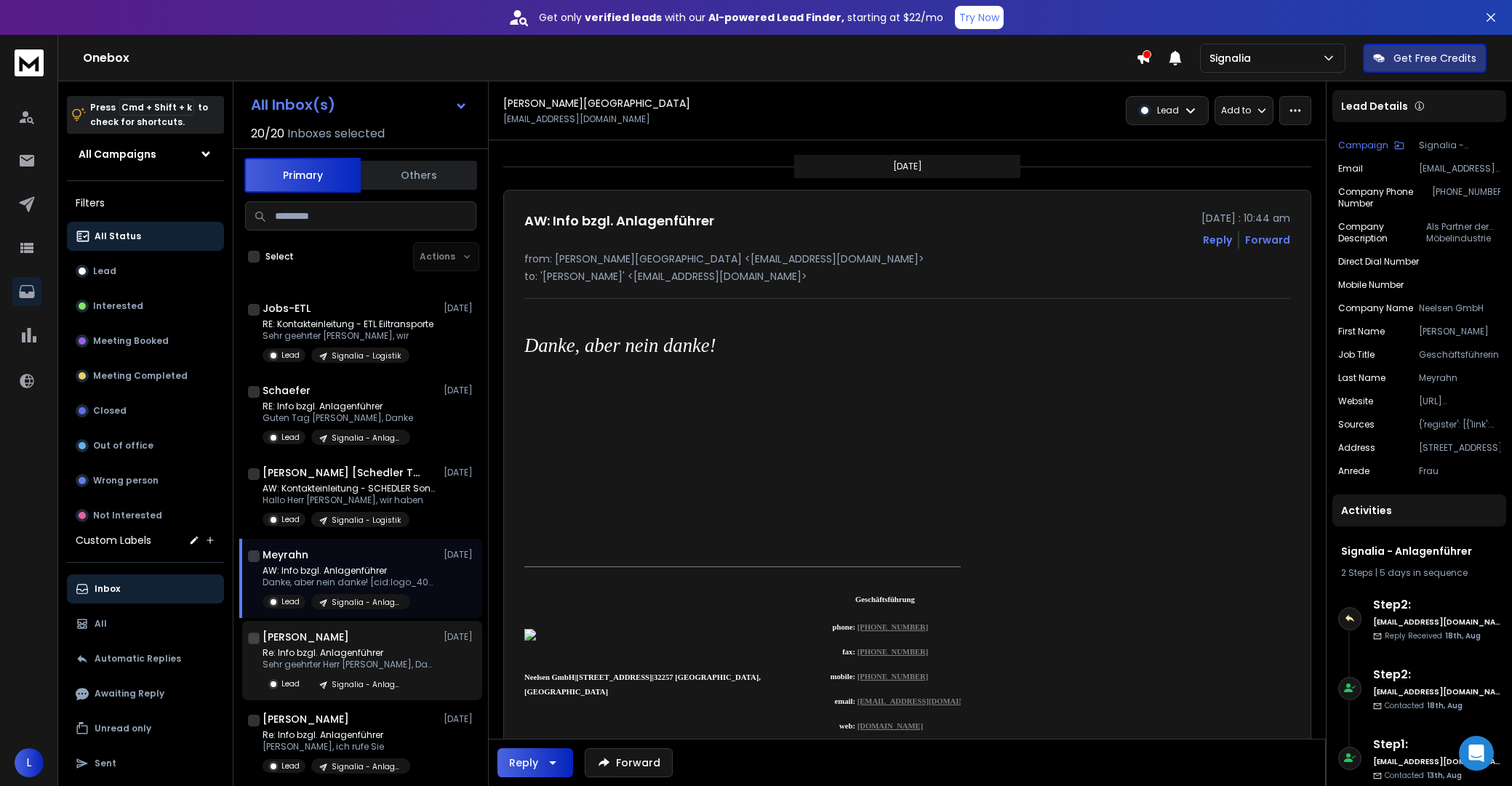
click at [427, 666] on p "Sehr geehrter Herr [PERSON_NAME], Danke" at bounding box center [349, 665] width 174 height 12
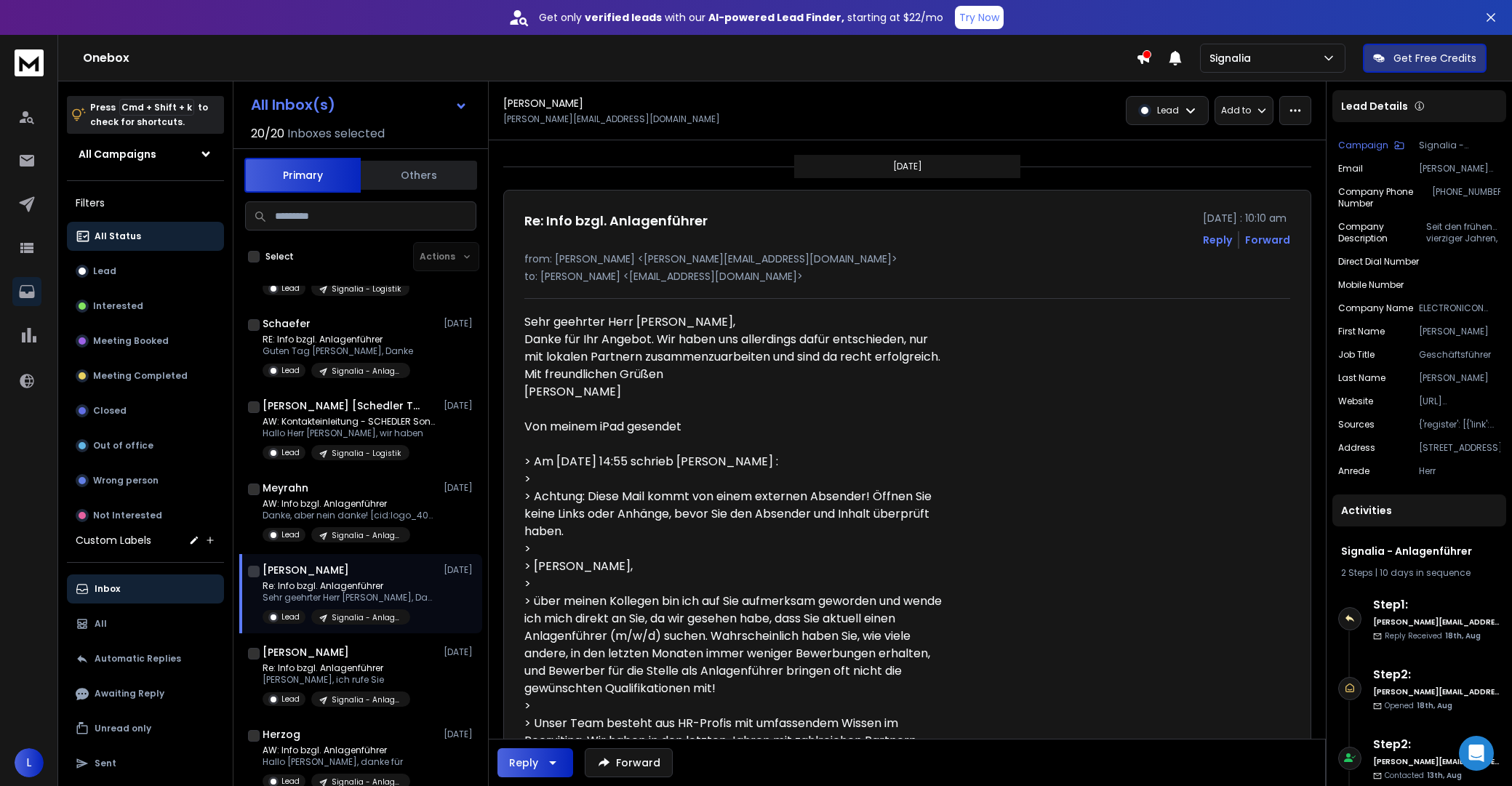
scroll to position [646, 0]
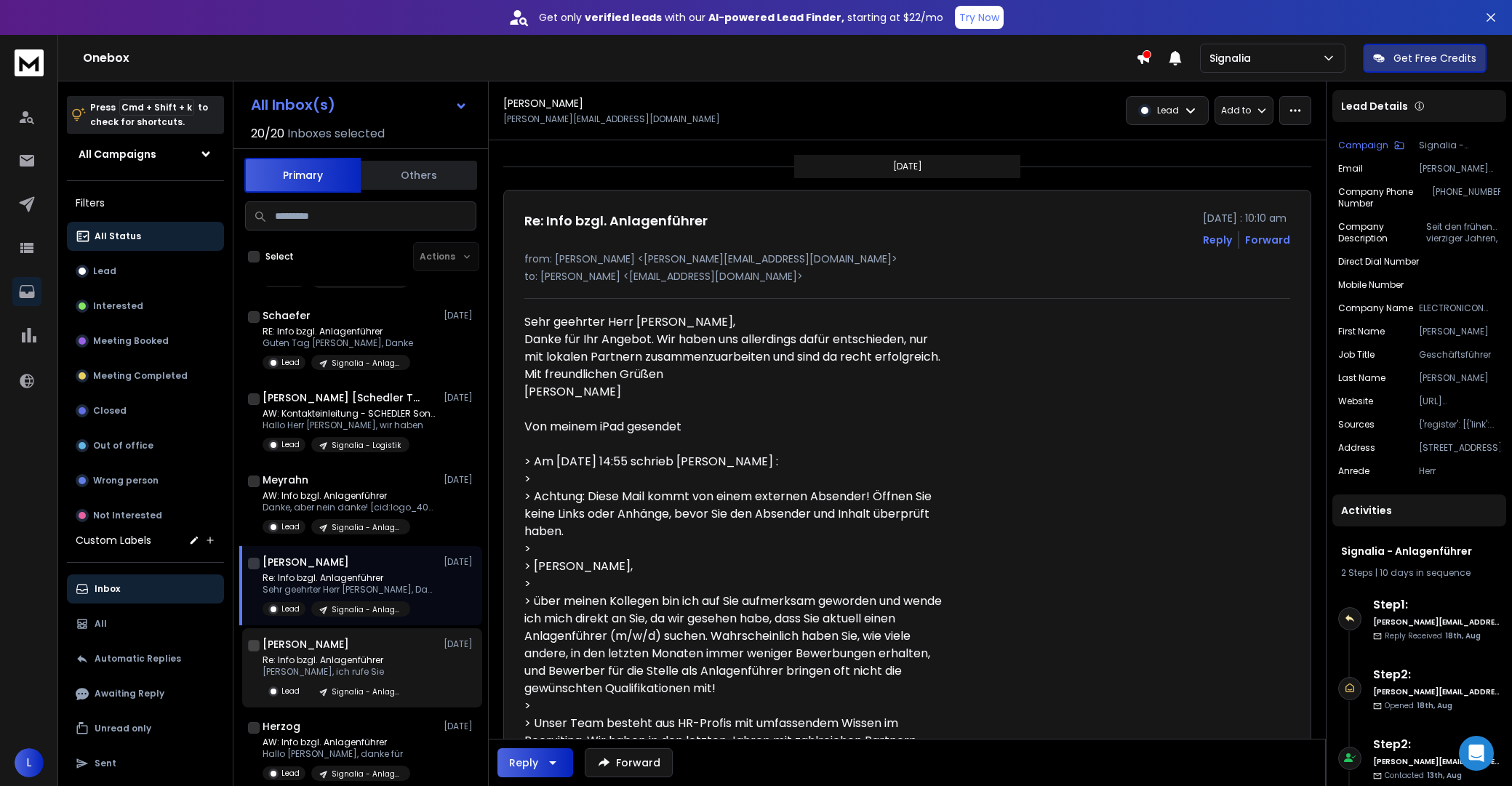
click at [420, 656] on div "Re: Info bzgl. Anlagenführer [PERSON_NAME], ich rufe Sie Lead Signalia - Anlage…" at bounding box center [369, 677] width 214 height 45
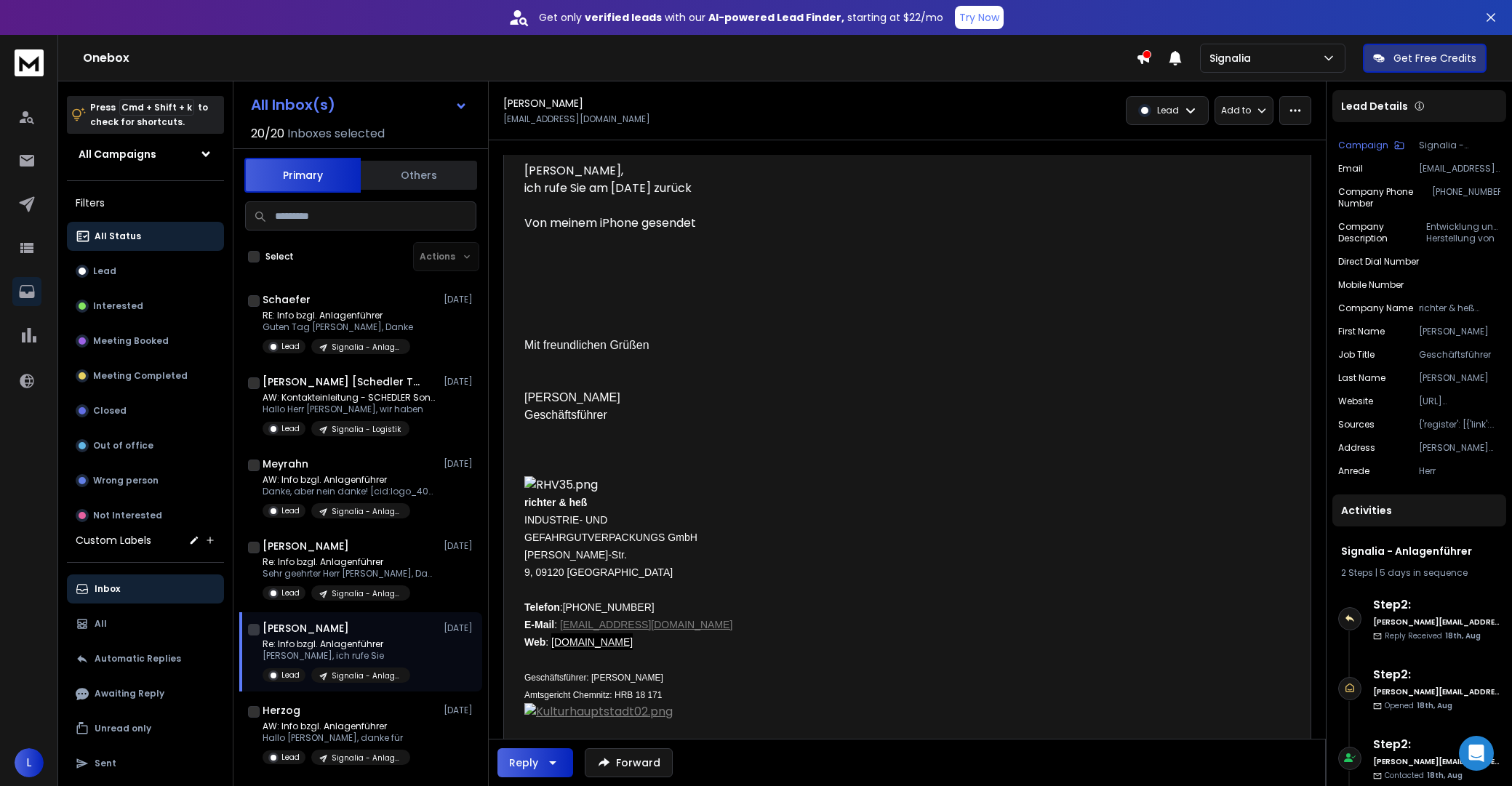
scroll to position [726, 0]
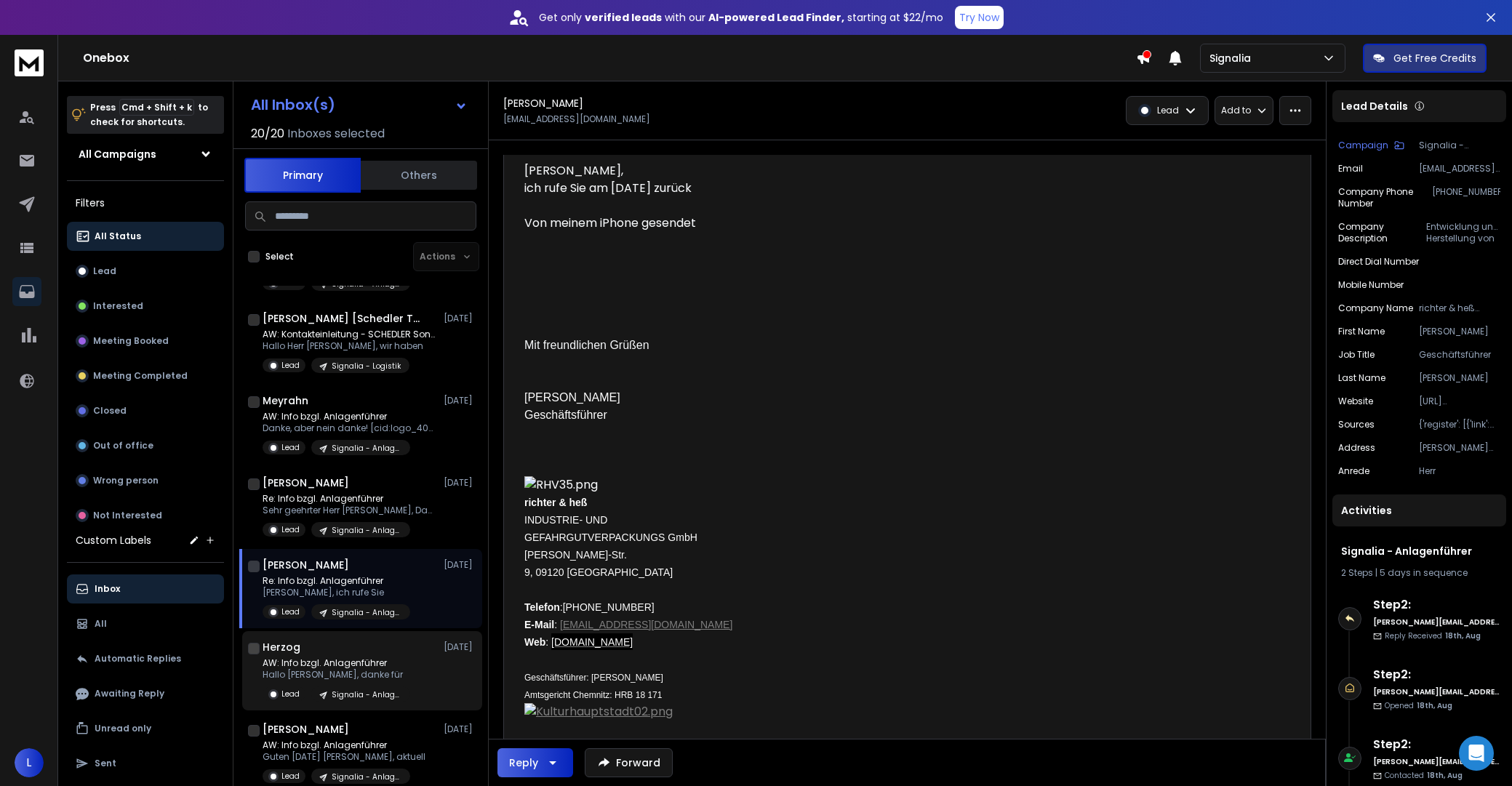
click at [379, 677] on p "Hallo [PERSON_NAME], danke für" at bounding box center [336, 675] width 148 height 12
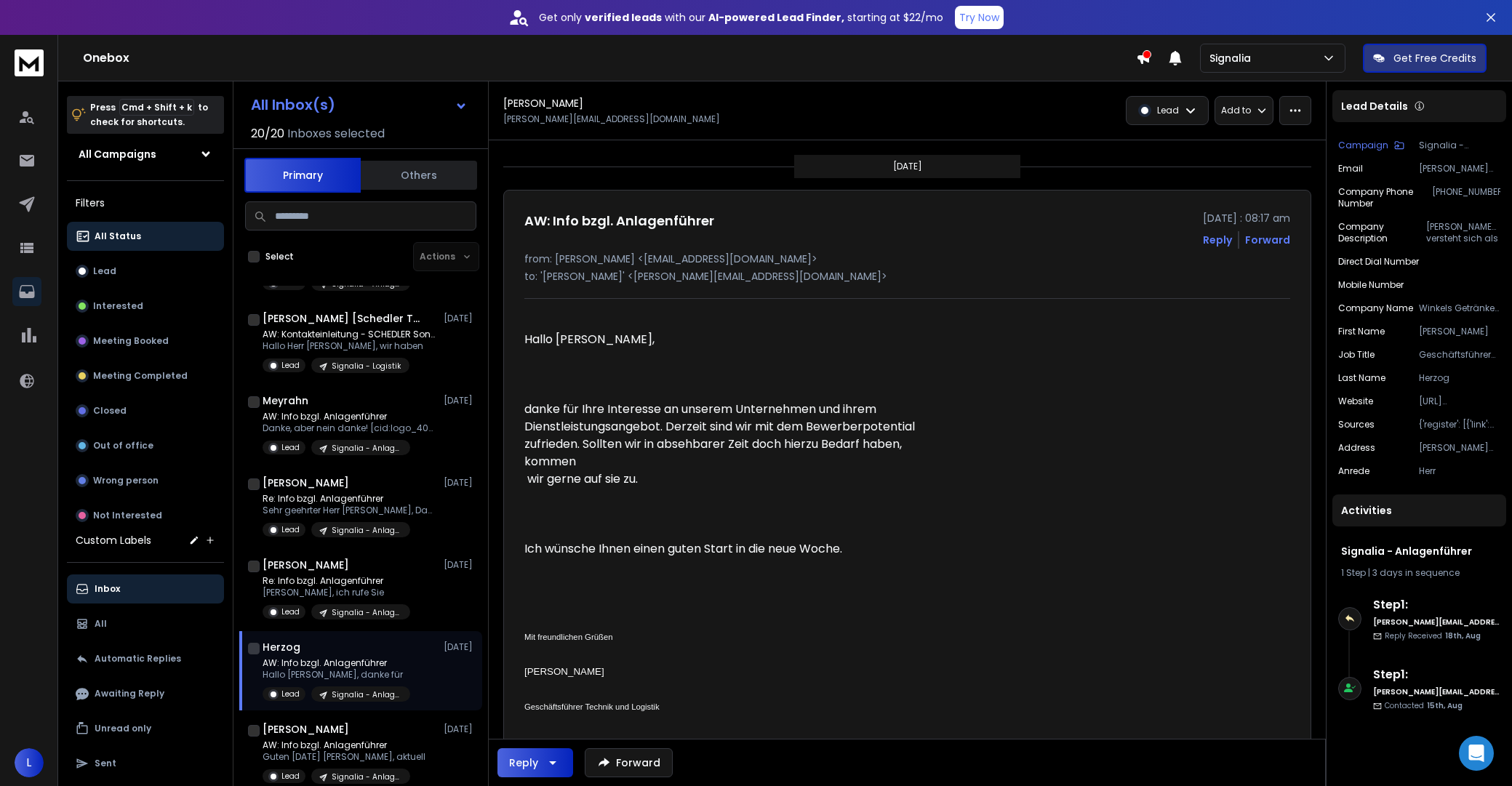
click at [761, 429] on span "danke für Ihre Interesse an unserem Unternehmen und ihrem Dienstleistungsangebo…" at bounding box center [721, 443] width 394 height 87
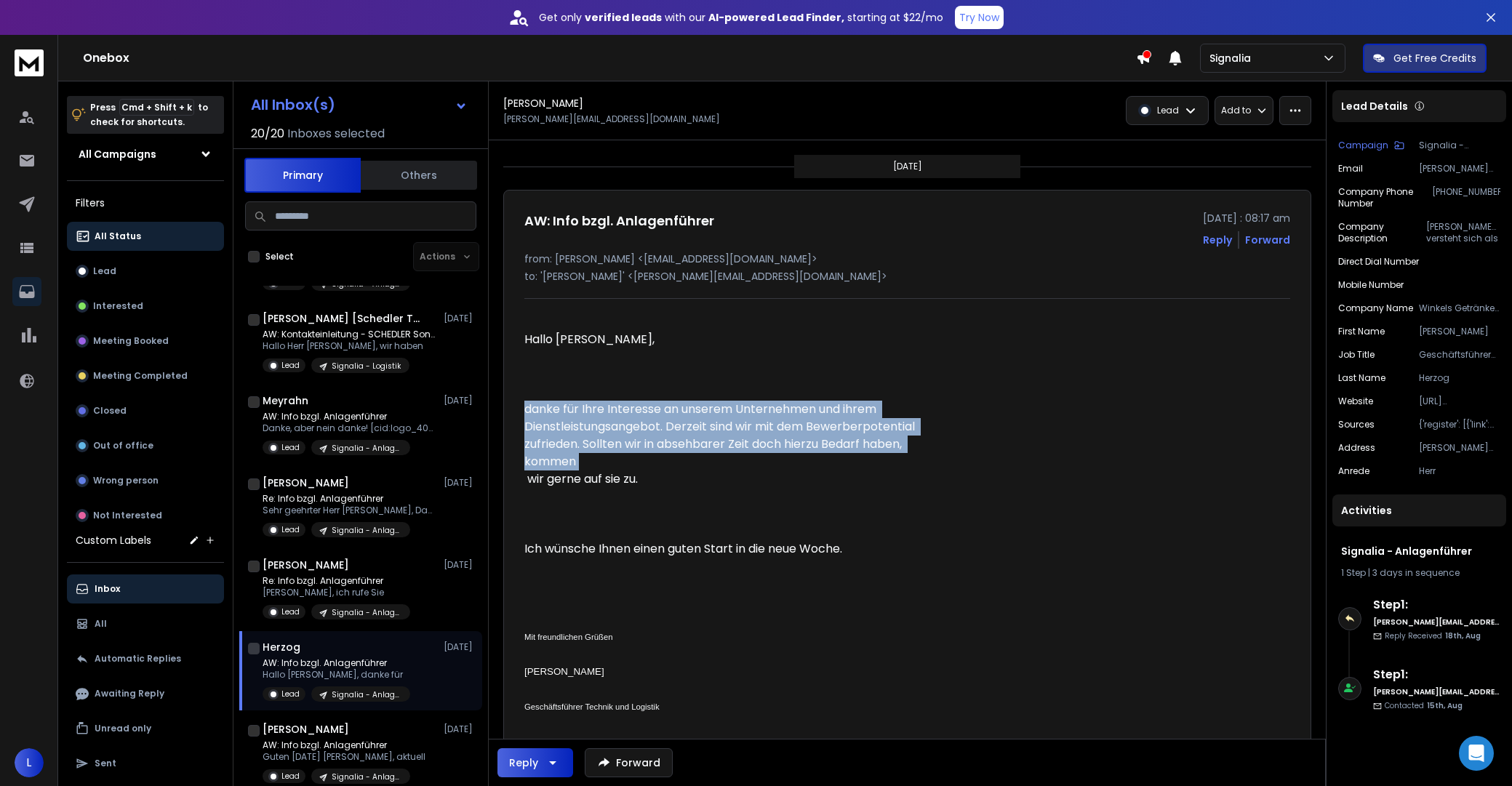
click at [761, 429] on span "danke für Ihre Interesse an unserem Unternehmen und ihrem Dienstleistungsangebo…" at bounding box center [721, 443] width 394 height 87
click at [760, 463] on p "danke für Ihre Interesse an unserem Unternehmen und ihrem Dienstleistungsangebo…" at bounding box center [736, 444] width 425 height 88
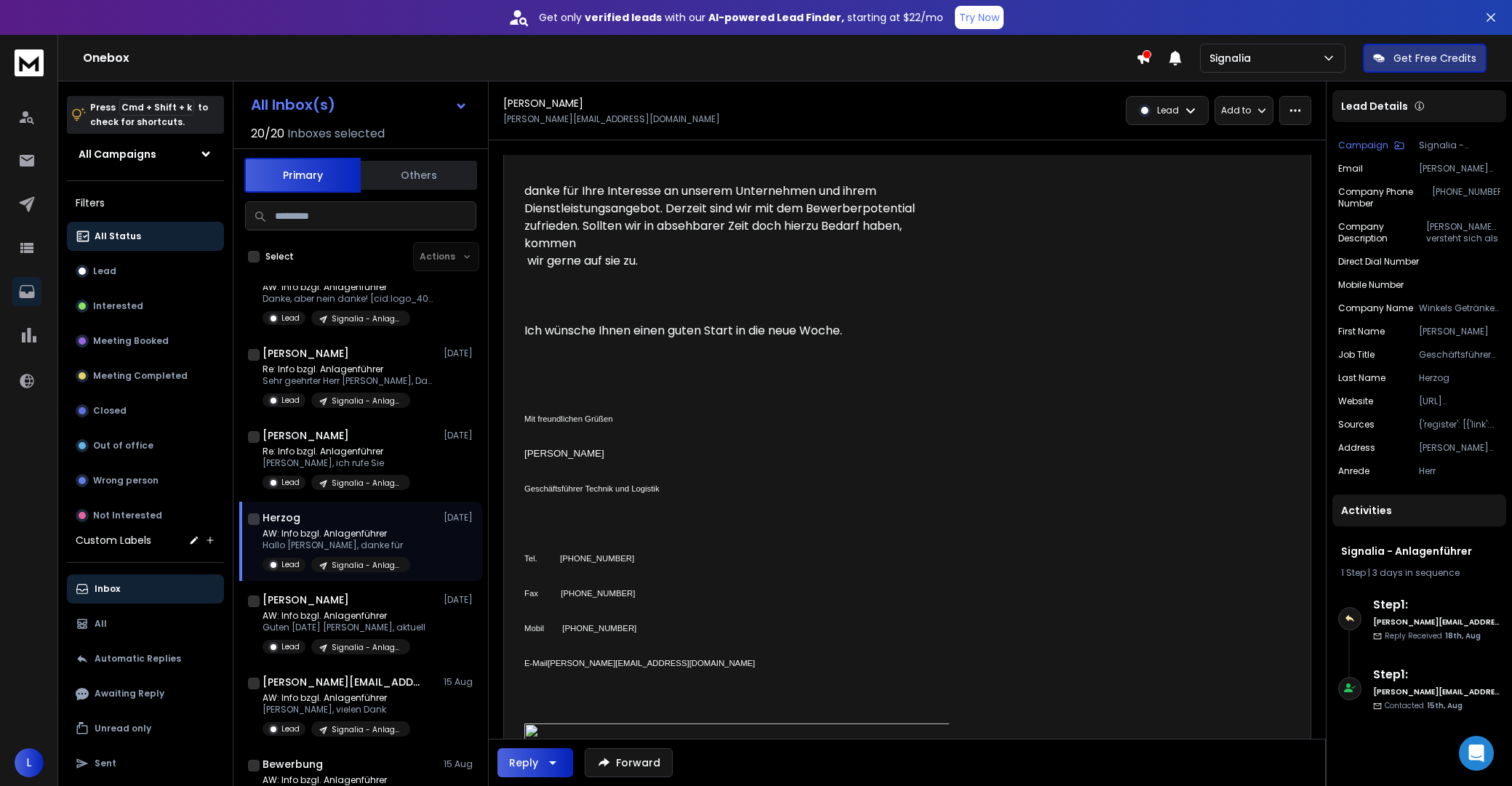
scroll to position [481, 0]
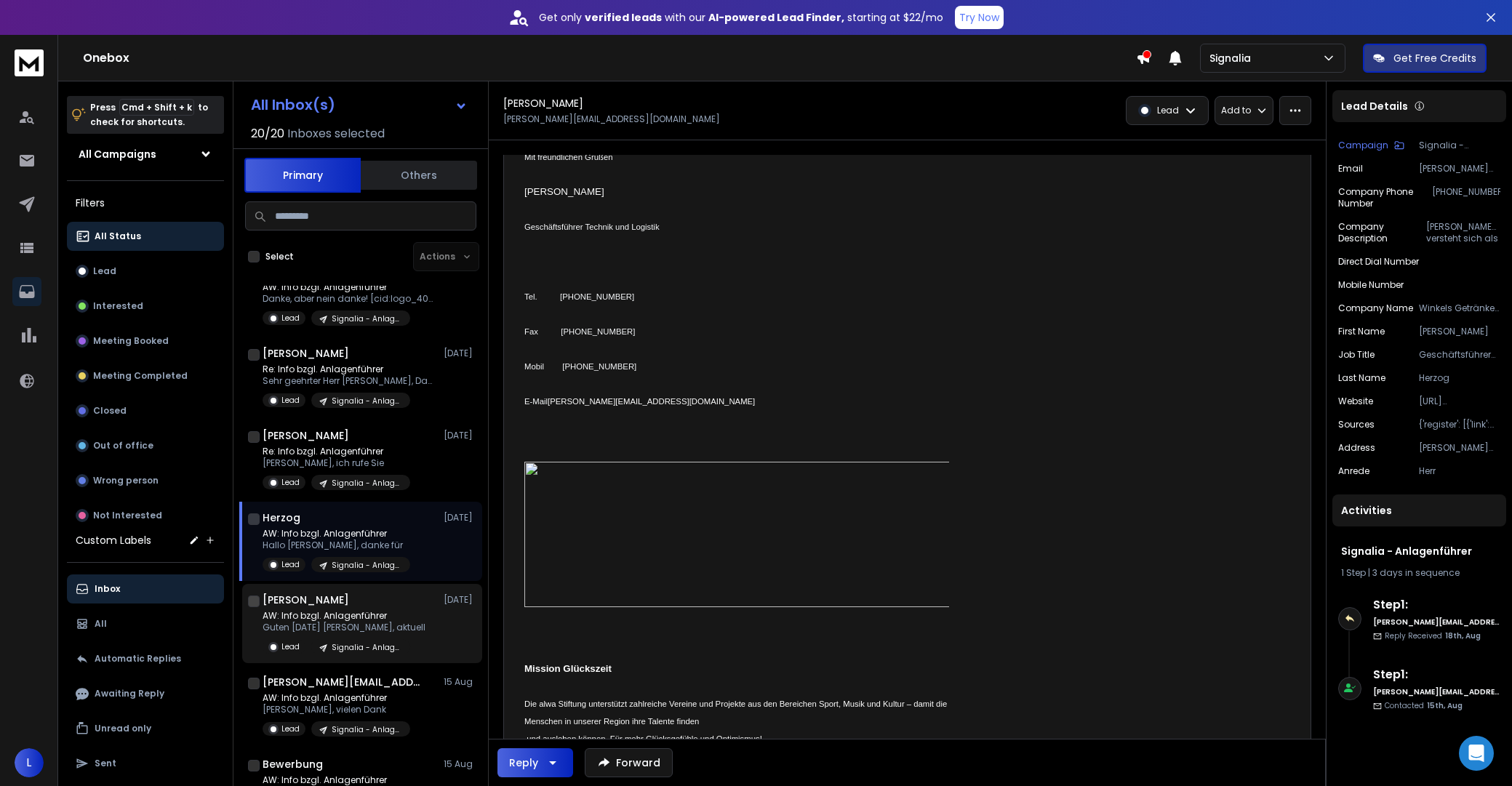
click at [395, 623] on p "Guten [DATE] [PERSON_NAME], aktuell" at bounding box center [343, 627] width 163 height 12
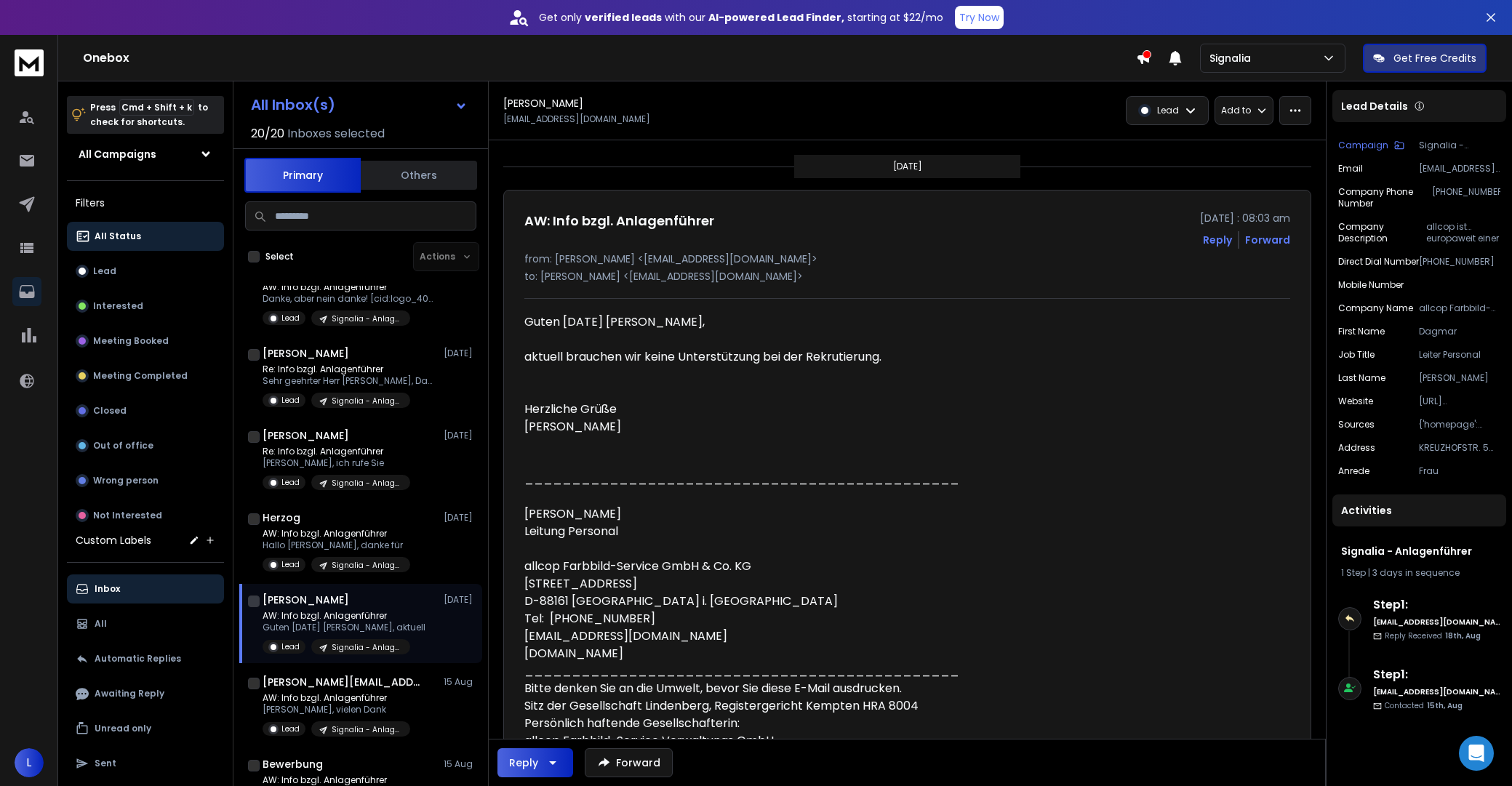
scroll to position [893, 0]
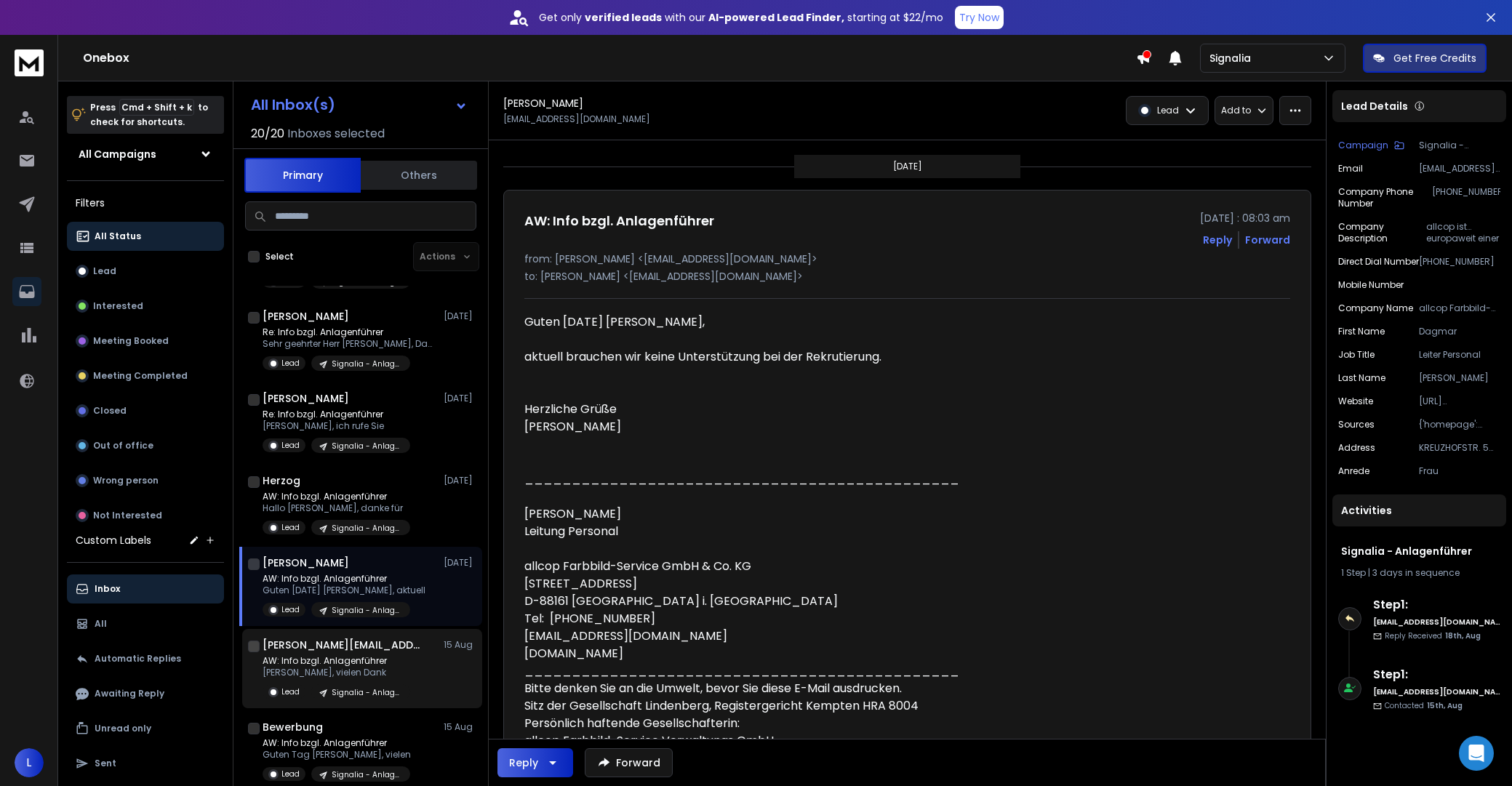
click at [407, 656] on p "AW: Info bzgl. Anlagenführer" at bounding box center [336, 661] width 148 height 12
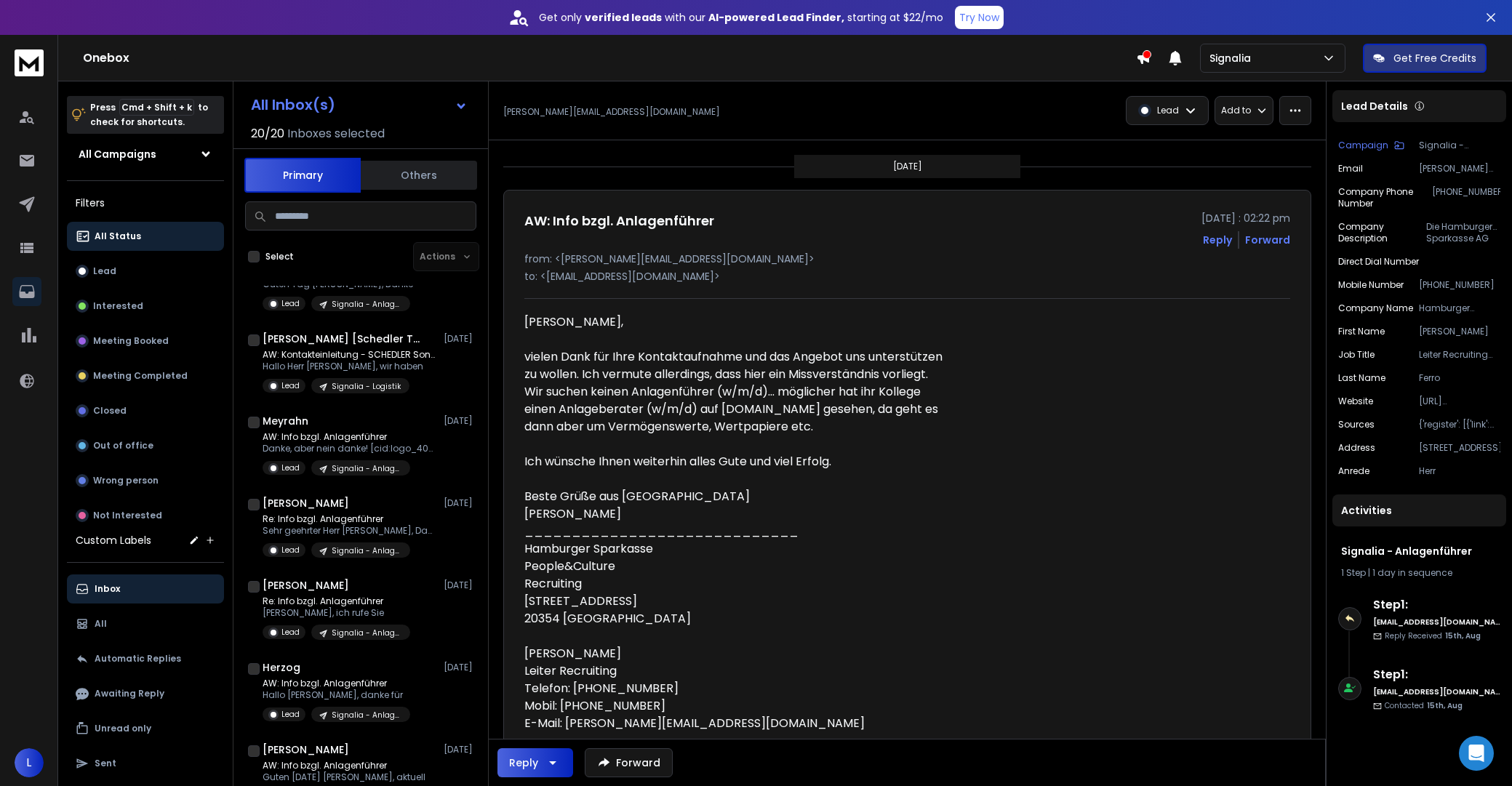
scroll to position [704, 0]
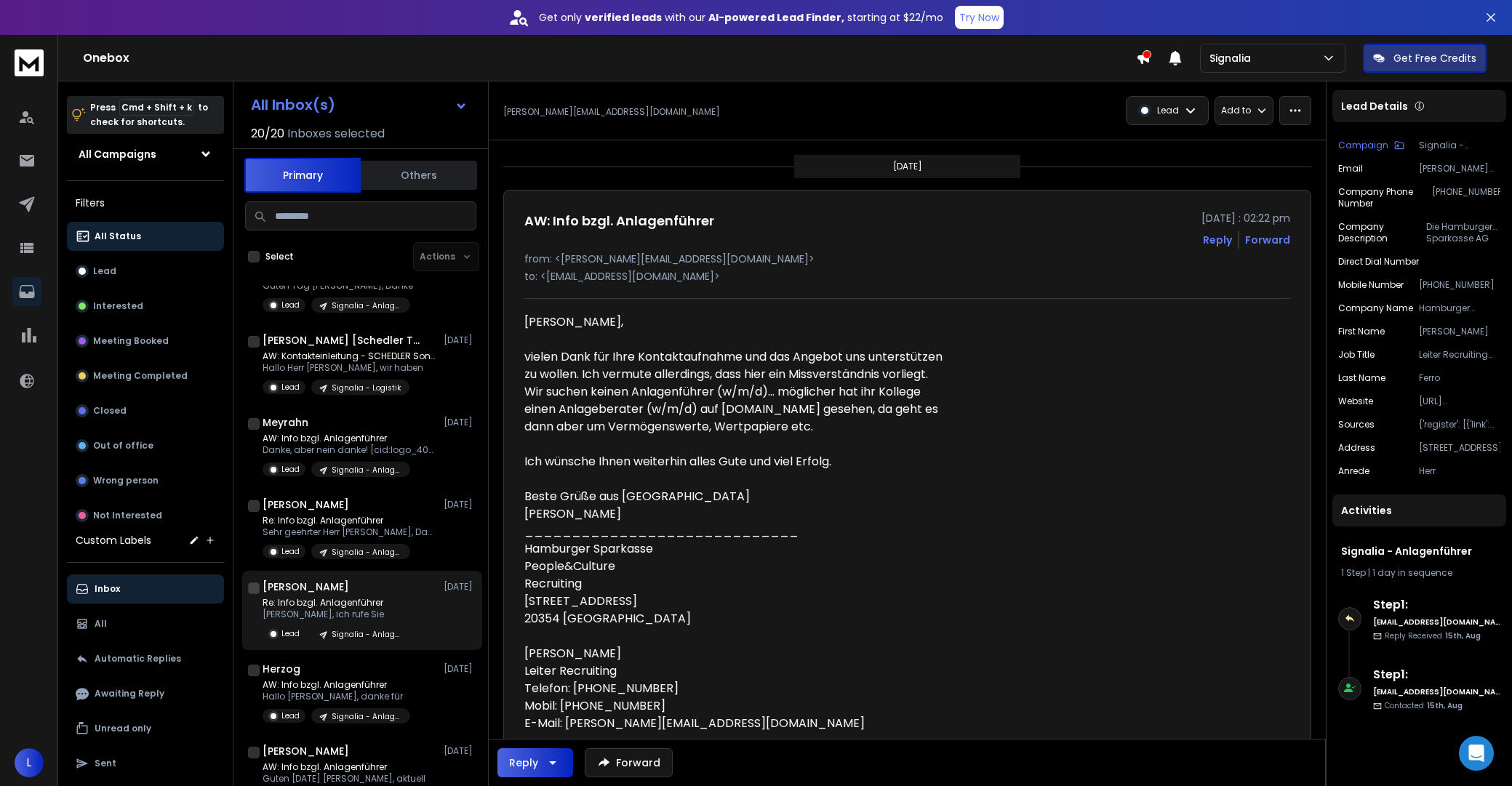
click at [387, 579] on div "[PERSON_NAME] [DATE] Re: Info bzgl. Anlagenführer [PERSON_NAME], ich rufe Sie L…" at bounding box center [361, 611] width 240 height 79
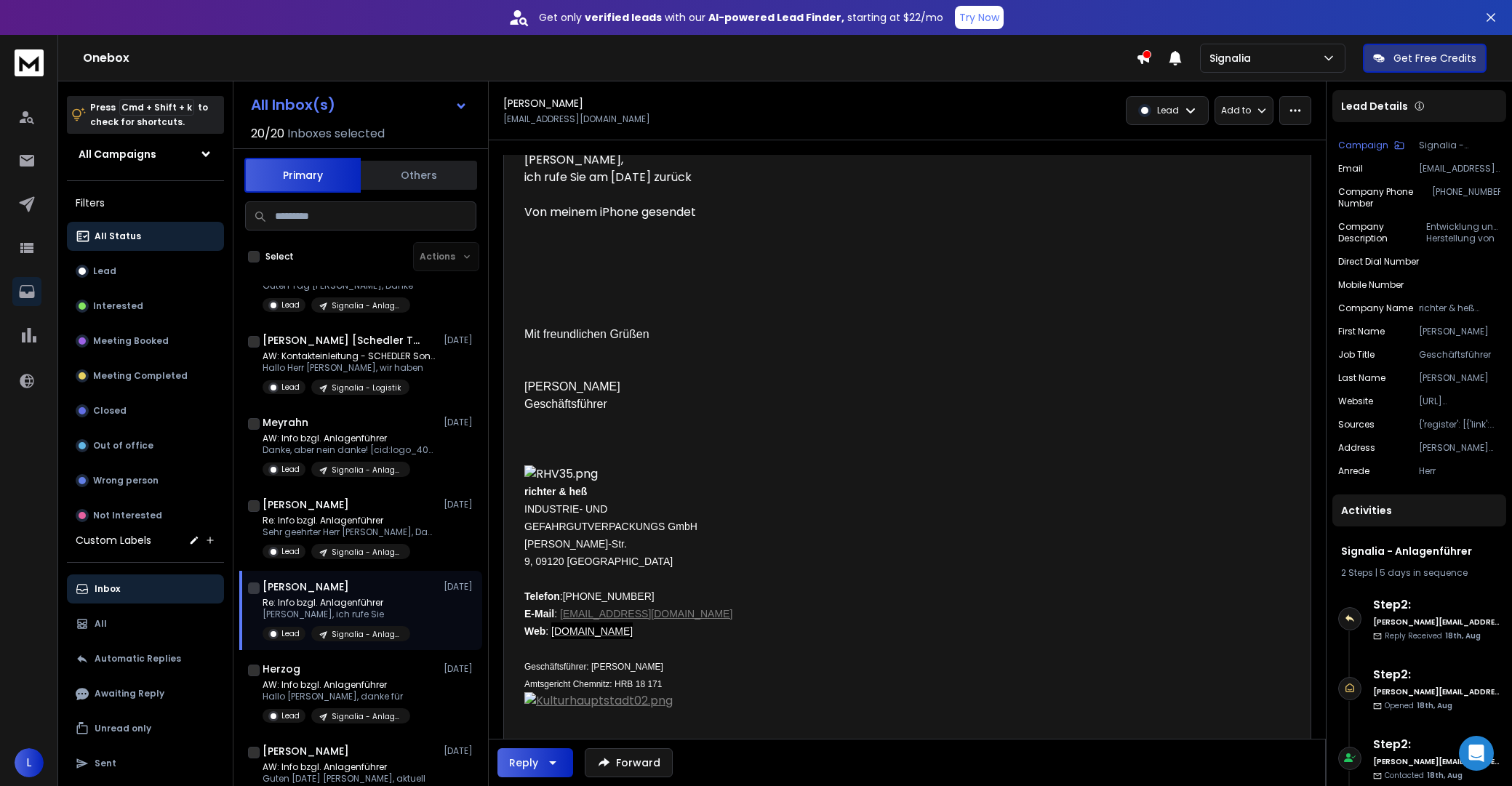
scroll to position [182, 0]
drag, startPoint x: 691, startPoint y: 633, endPoint x: 603, endPoint y: 637, distance: 88.1
click at [603, 637] on p "Telefon : [PHONE_NUMBER] E-Mail : [PERSON_NAME][EMAIL_ADDRESS][DOMAIN_NAME] Web…" at bounding box center [736, 610] width 425 height 52
copy span "[DOMAIN_NAME]"
